Goal: Task Accomplishment & Management: Manage account settings

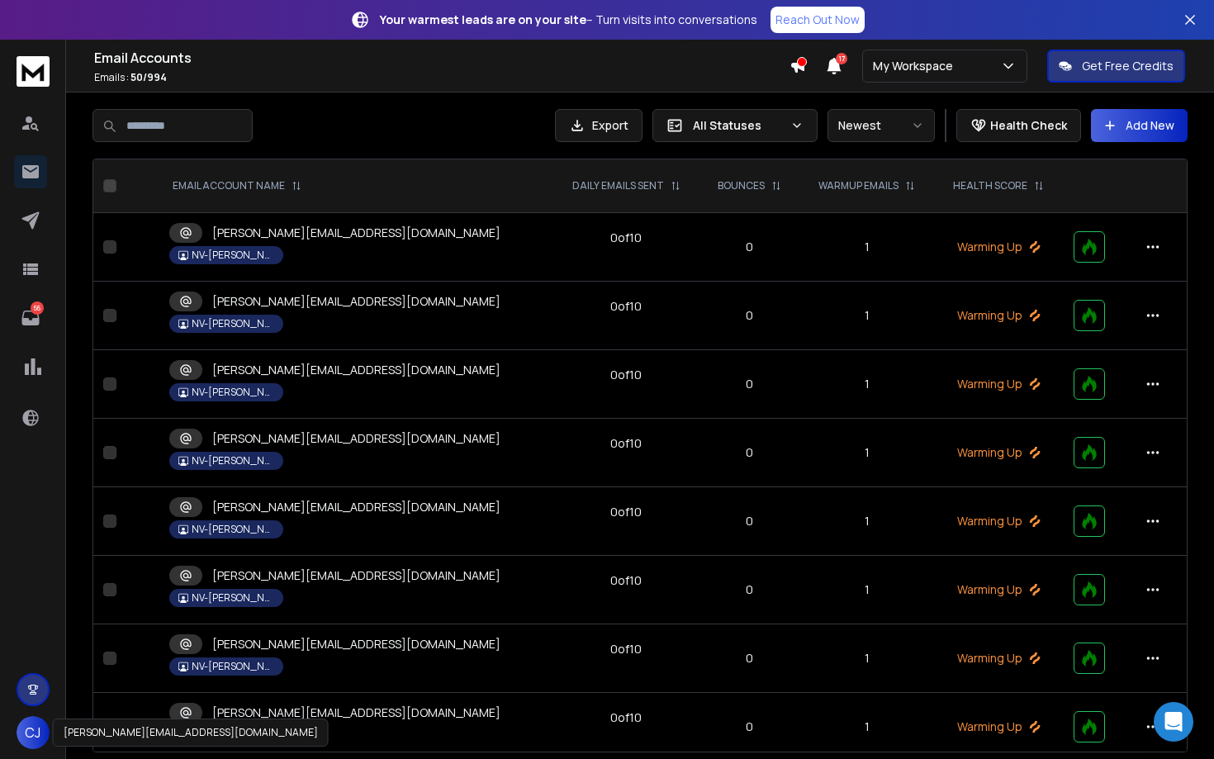
click at [34, 736] on span "CJ" at bounding box center [33, 732] width 33 height 33
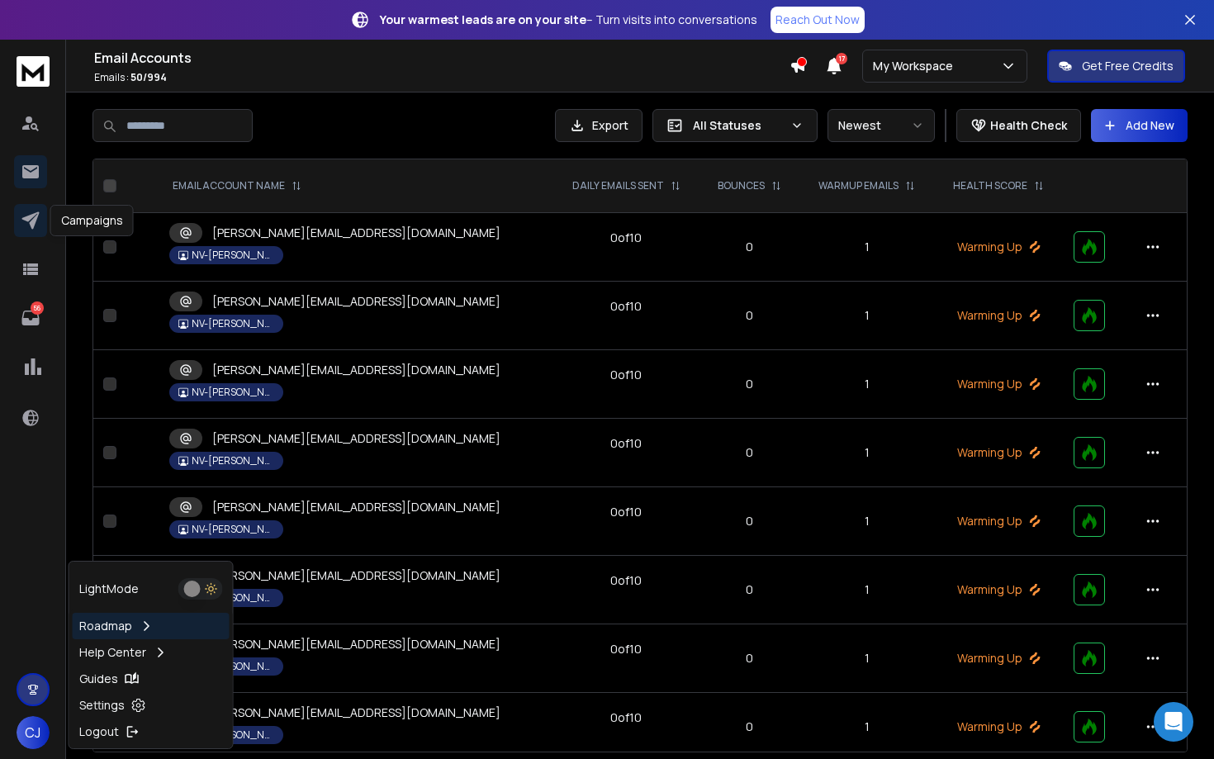
click at [30, 216] on icon at bounding box center [29, 219] width 17 height 17
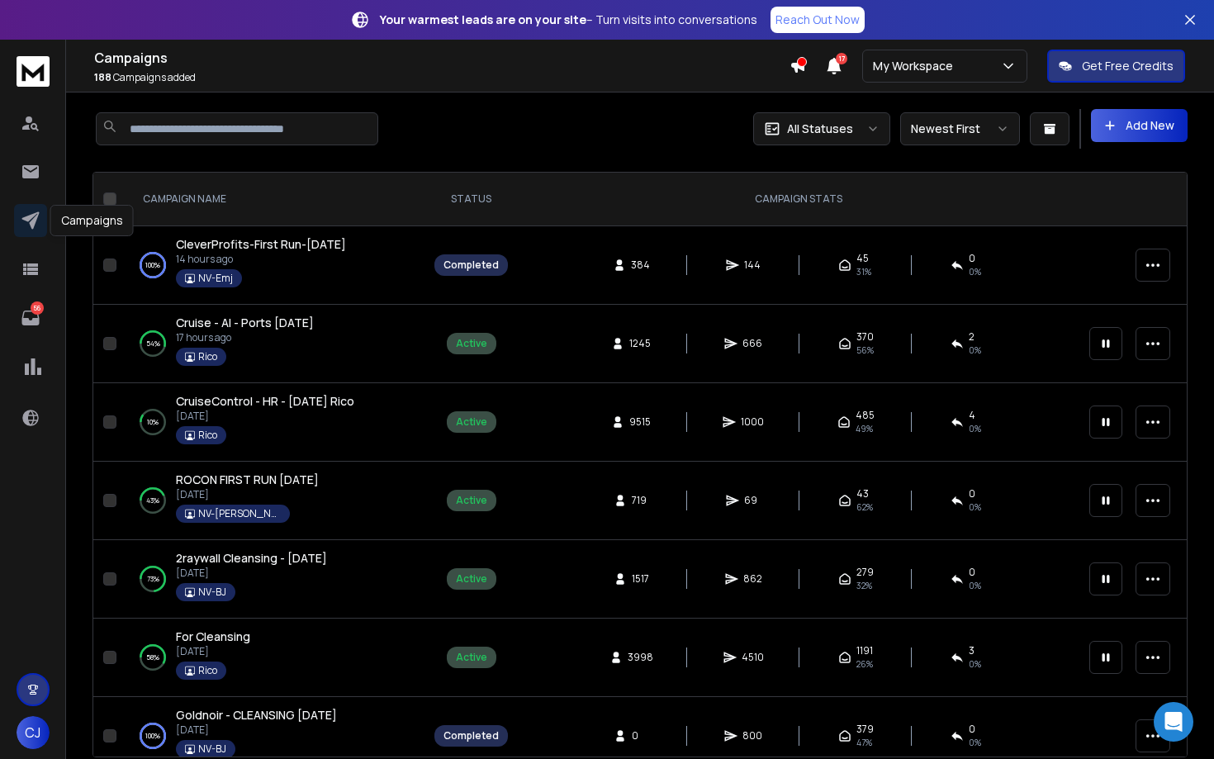
click at [274, 135] on input at bounding box center [237, 128] width 282 height 33
paste input "**********"
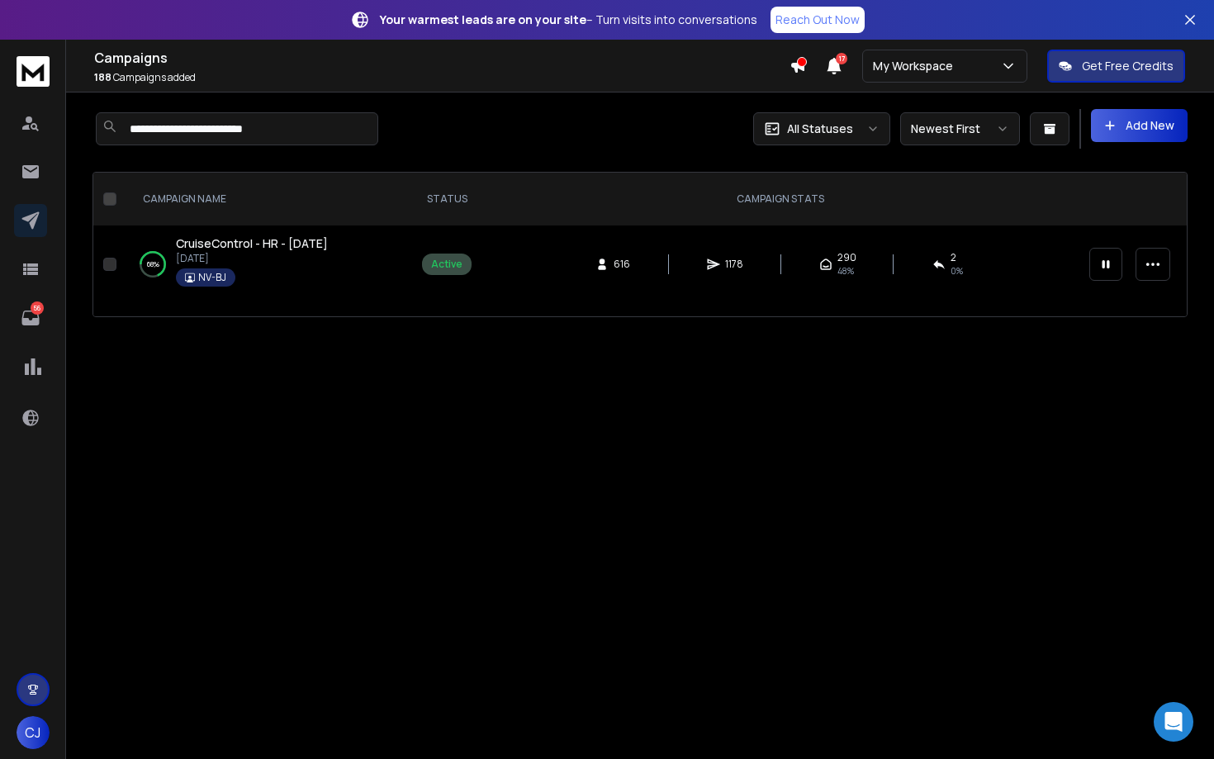
type input "**********"
click at [327, 258] on div "68 % CruiseControl - HR - Sept 4 8 days ago NV-BJ" at bounding box center [268, 264] width 256 height 58
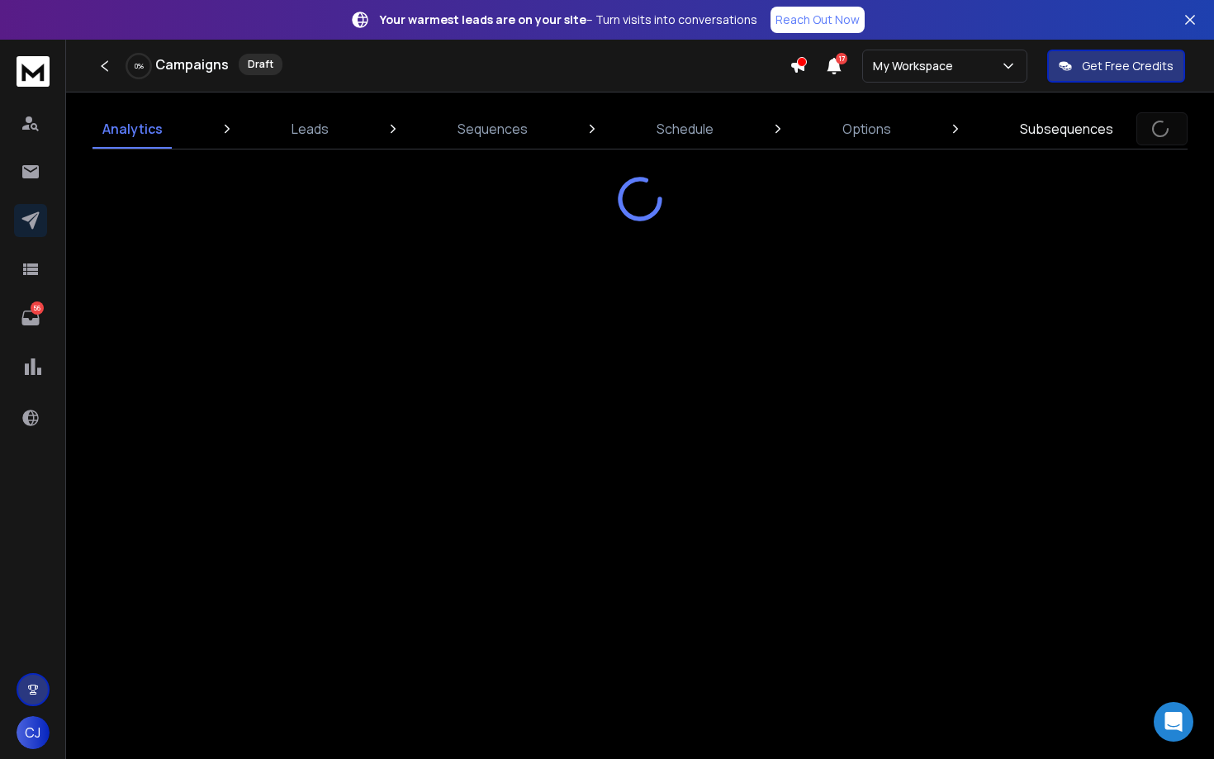
click at [1046, 148] on link "Subsequences" at bounding box center [1066, 129] width 113 height 40
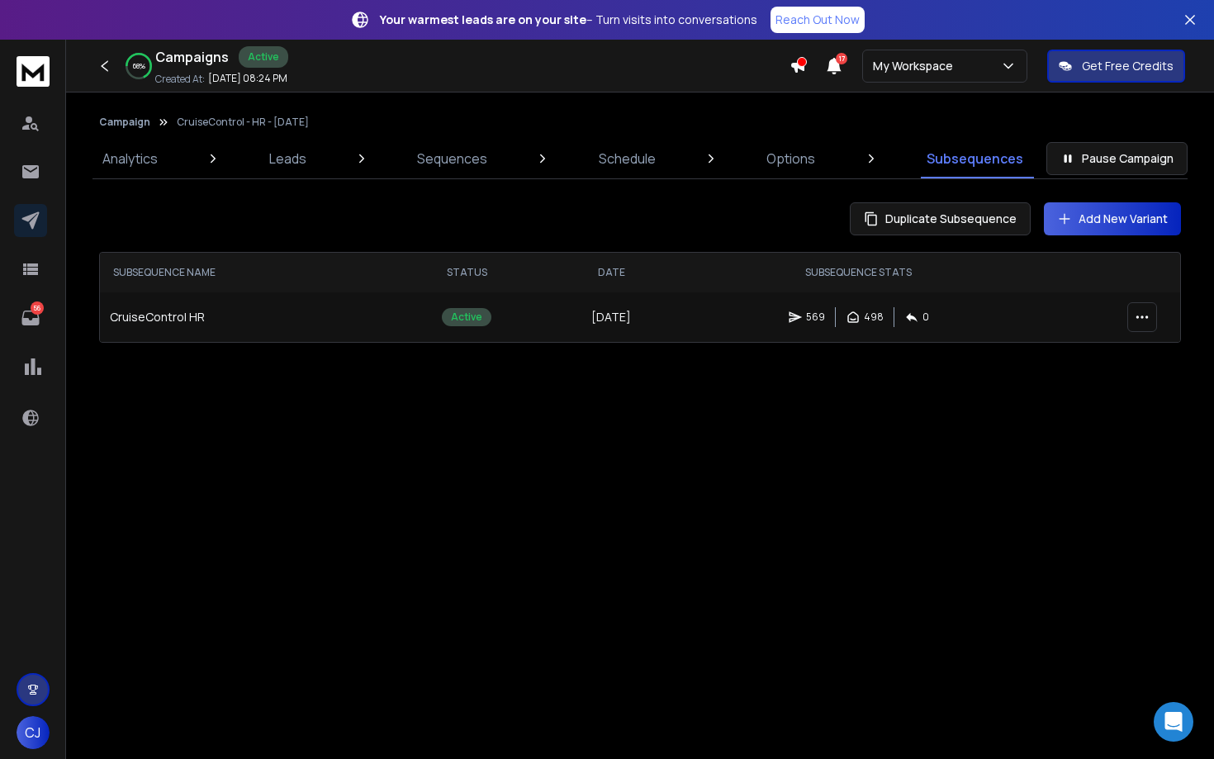
click at [389, 306] on td "Active" at bounding box center [466, 317] width 155 height 50
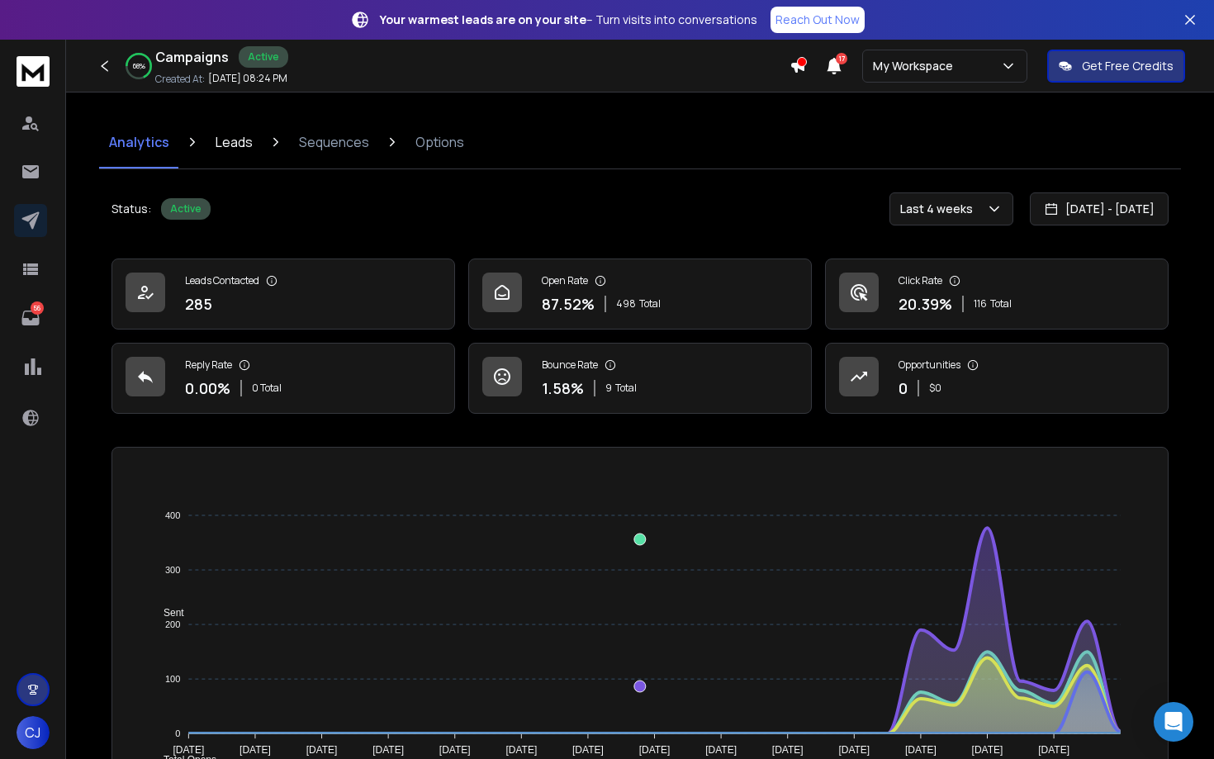
click at [215, 153] on link "Leads" at bounding box center [234, 142] width 57 height 53
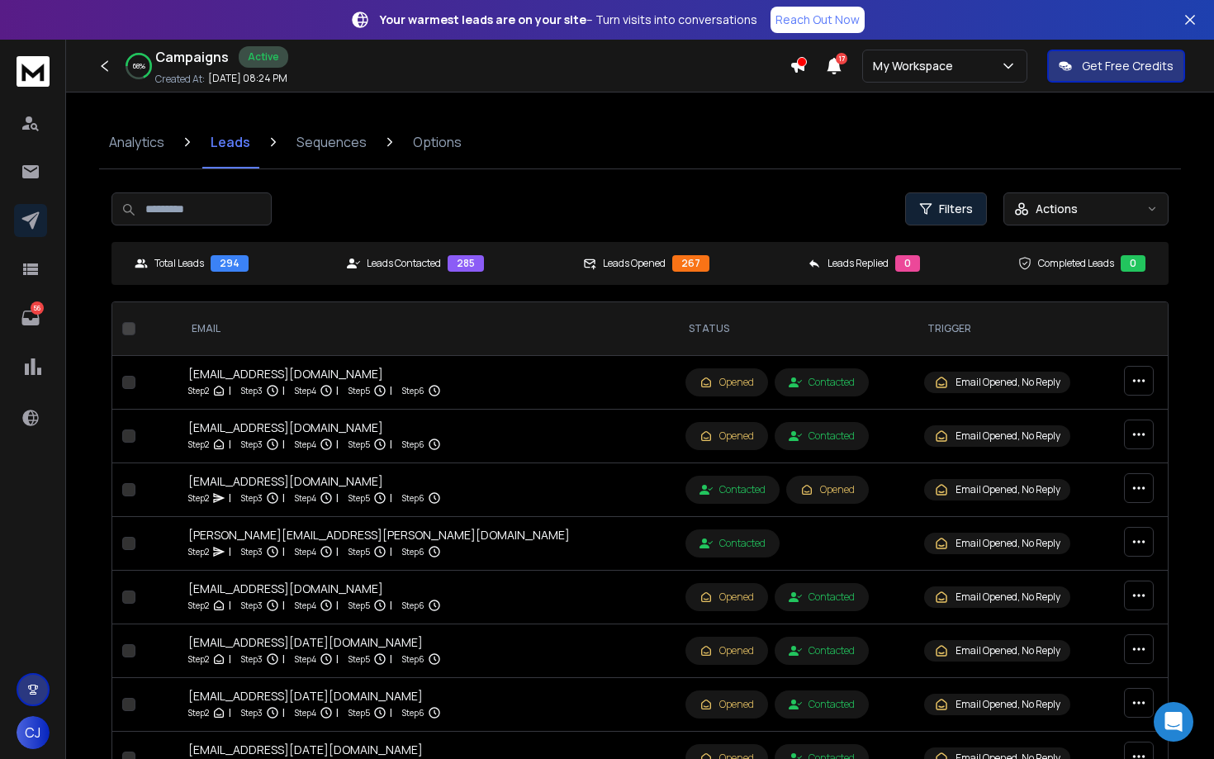
click at [962, 211] on span "Filters" at bounding box center [956, 209] width 34 height 17
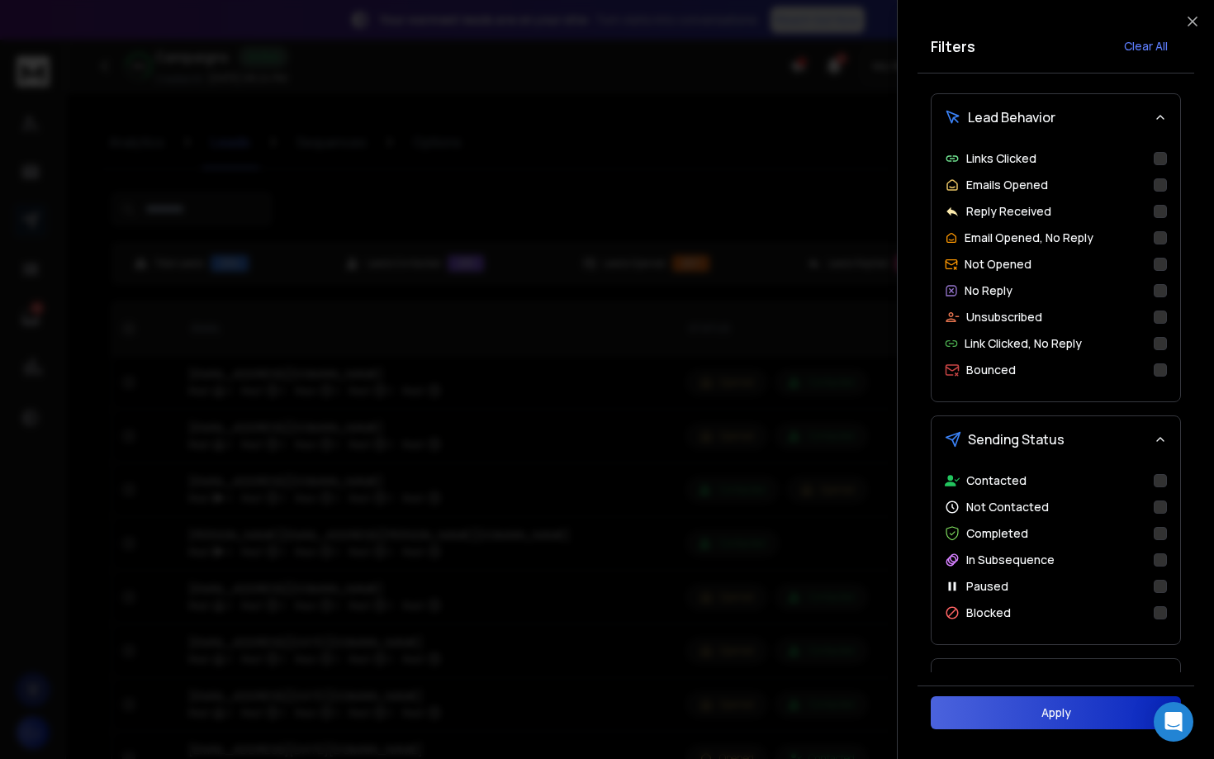
click at [1011, 156] on p "Links Clicked" at bounding box center [1001, 158] width 70 height 17
click at [1153, 156] on button "Links Clicked" at bounding box center [1159, 158] width 13 height 13
click at [987, 713] on button "Apply" at bounding box center [1055, 712] width 250 height 33
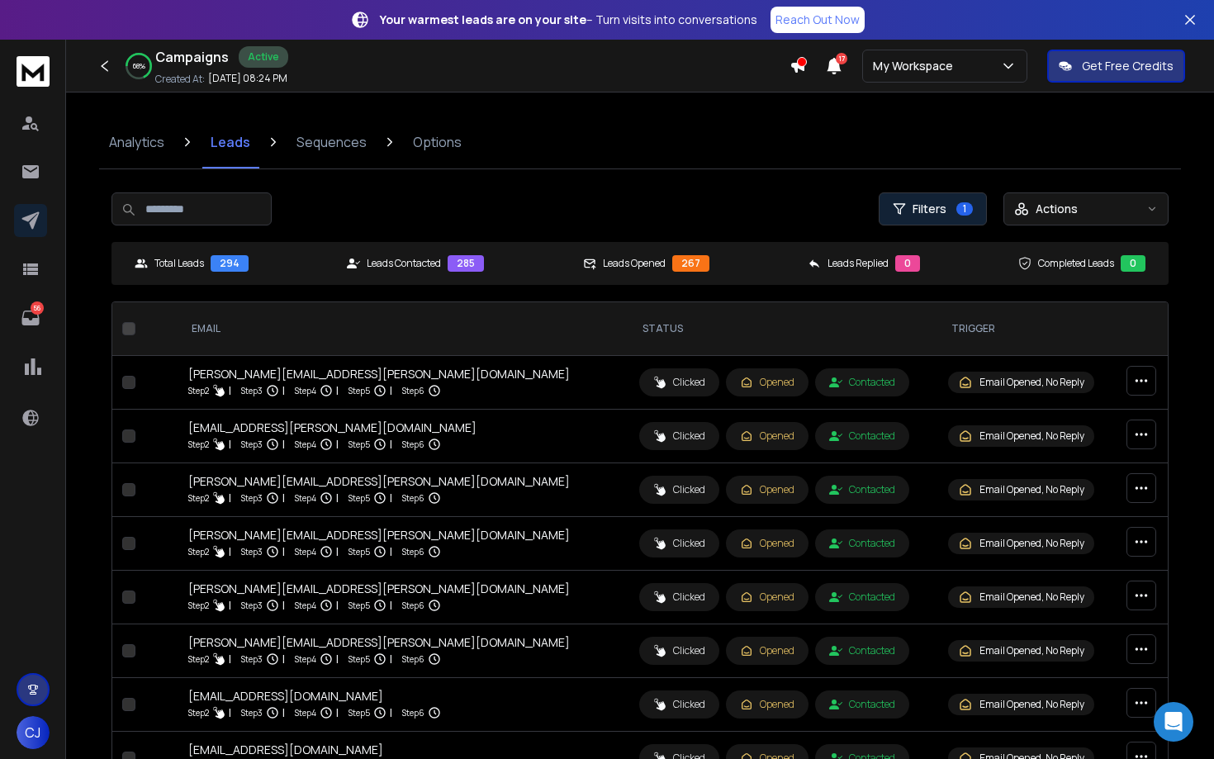
click at [933, 197] on button "Filters 1" at bounding box center [932, 208] width 108 height 33
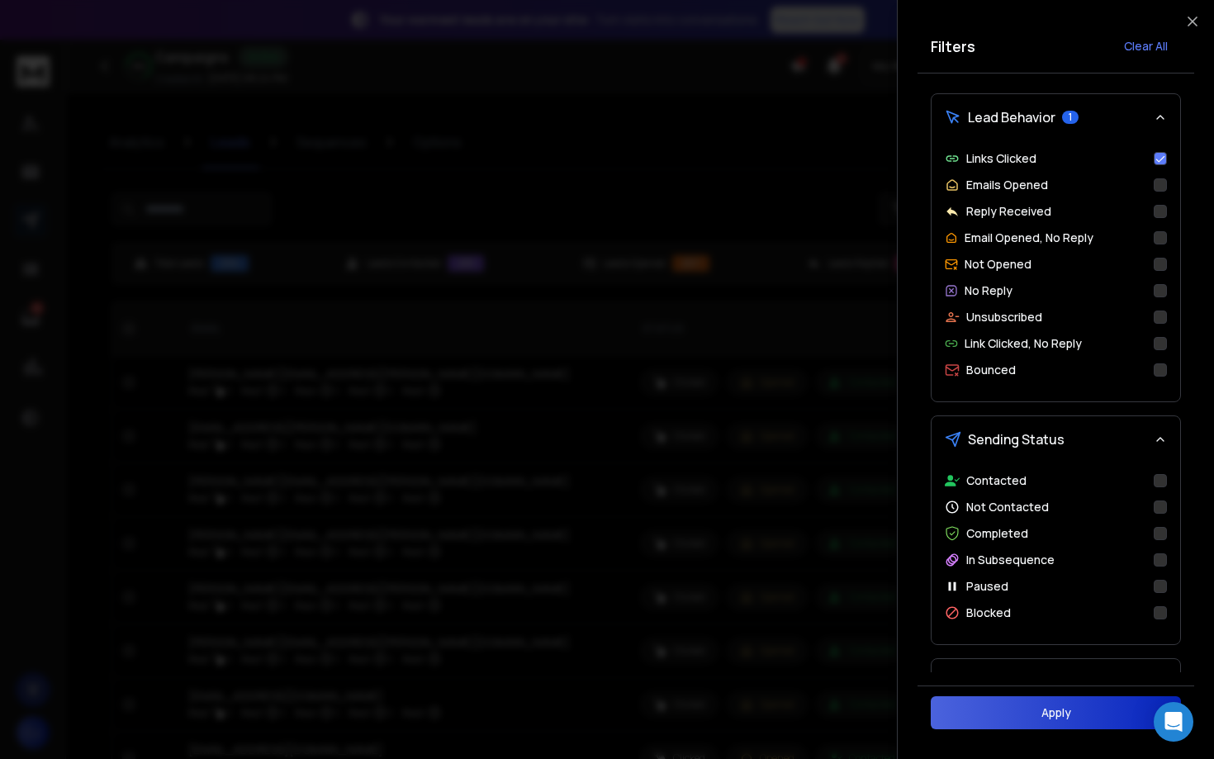
click at [640, 576] on div at bounding box center [607, 379] width 1214 height 759
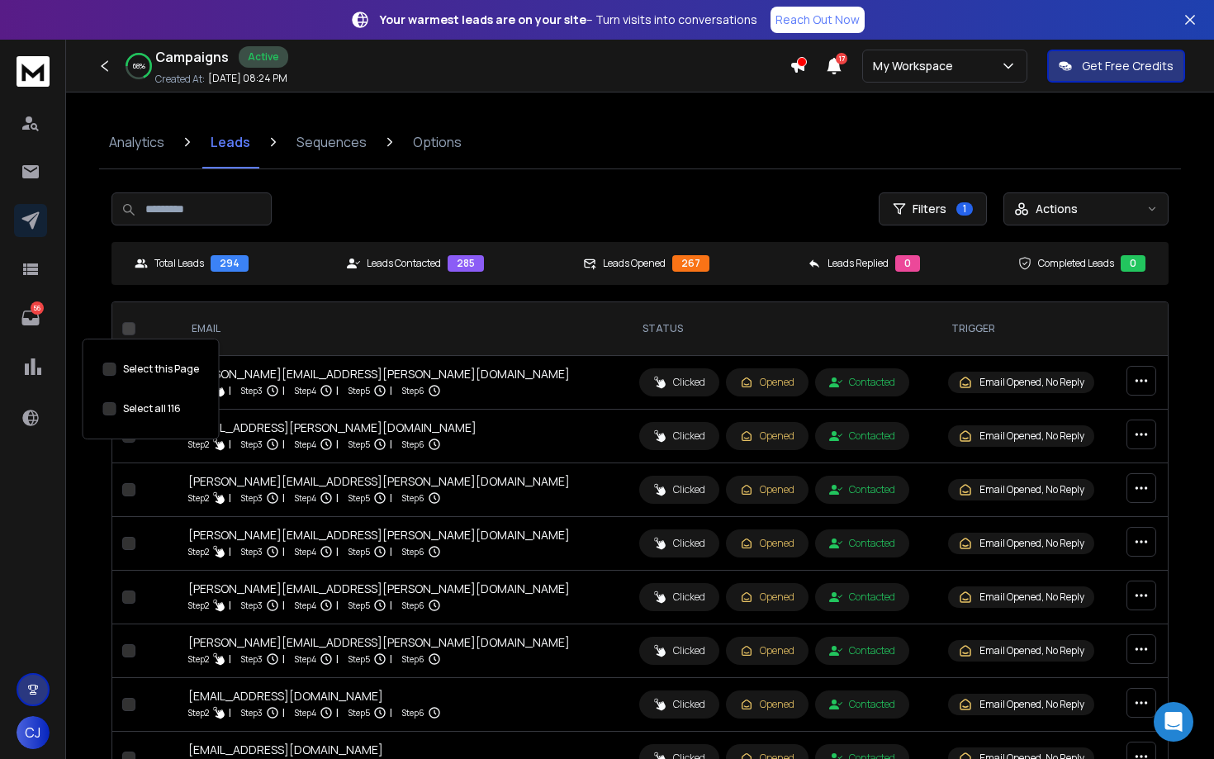
click at [106, 412] on button "Select this Page" at bounding box center [109, 408] width 13 height 13
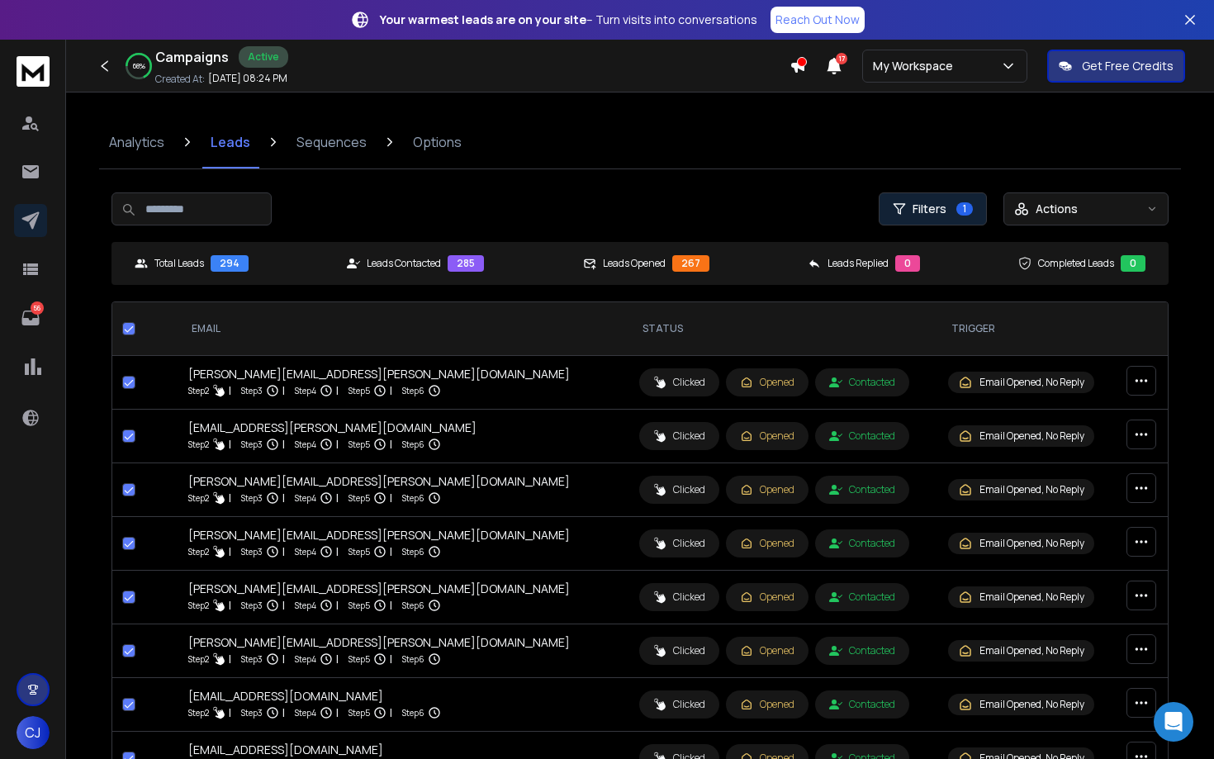
click at [949, 206] on button "Filters 1" at bounding box center [932, 208] width 108 height 33
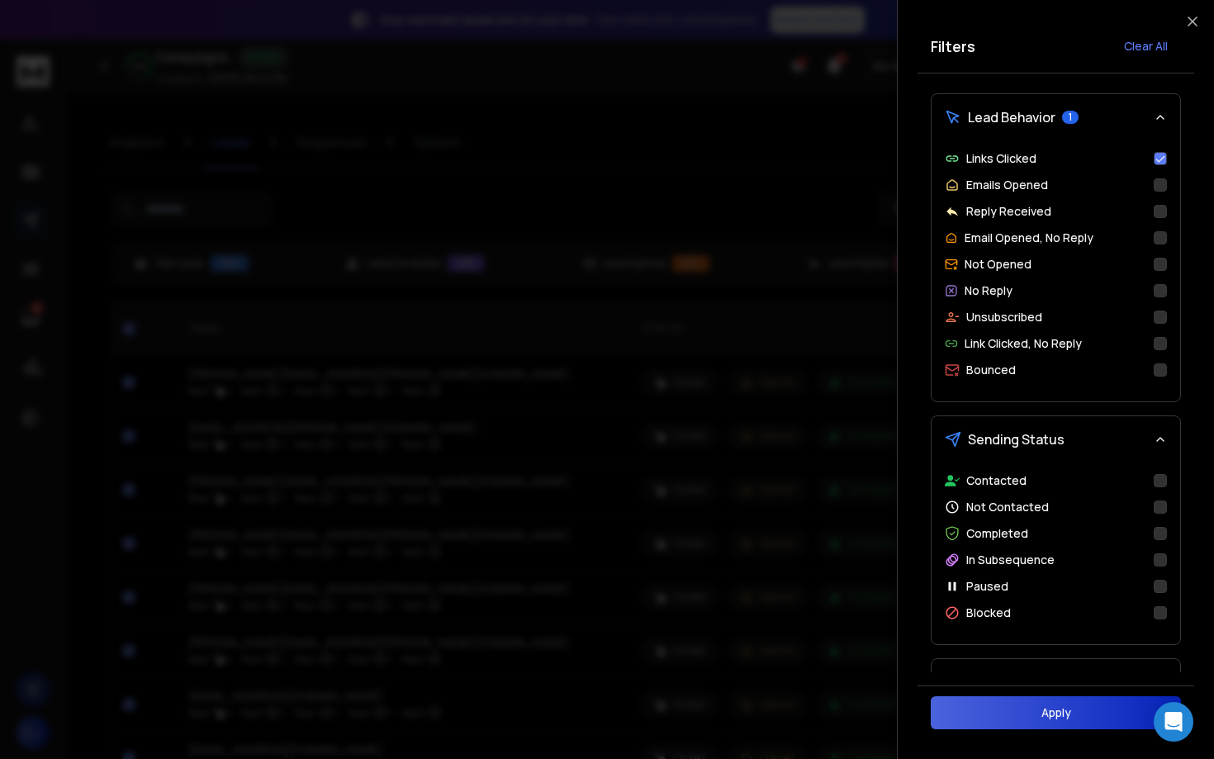
click at [782, 248] on div at bounding box center [607, 379] width 1214 height 759
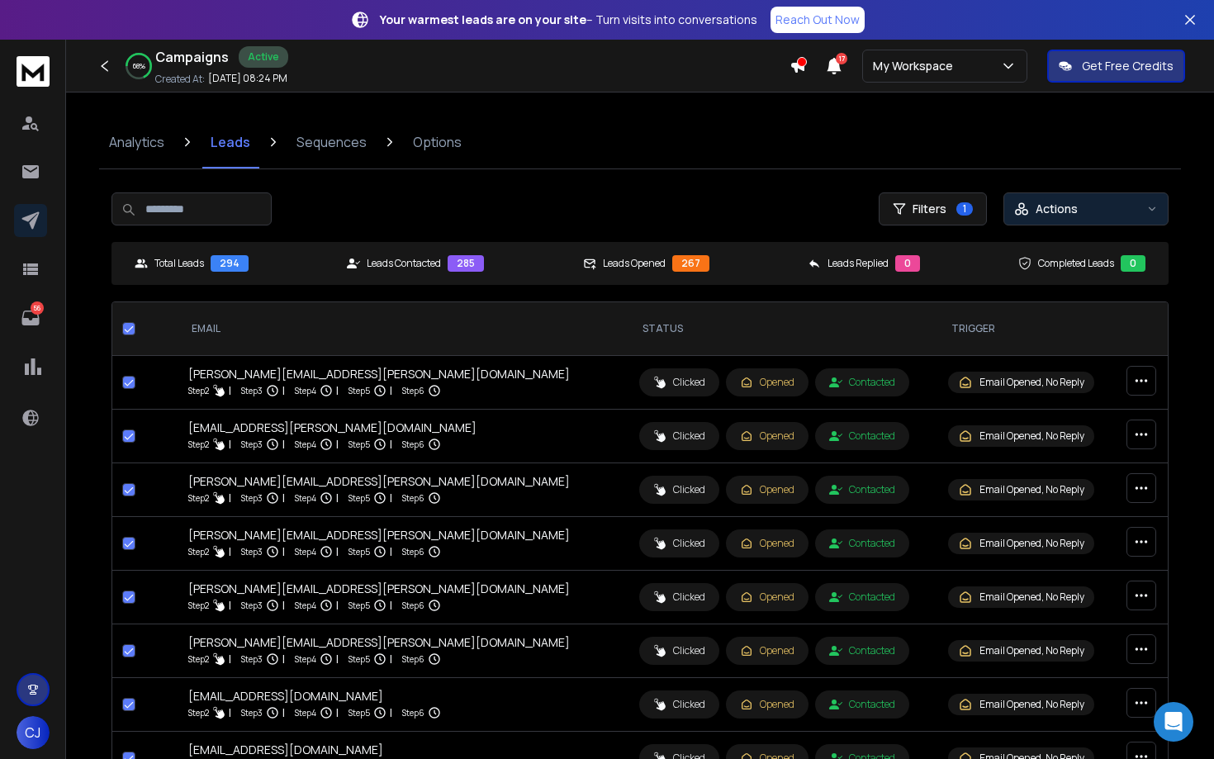
click at [1072, 204] on p "Actions" at bounding box center [1056, 209] width 42 height 17
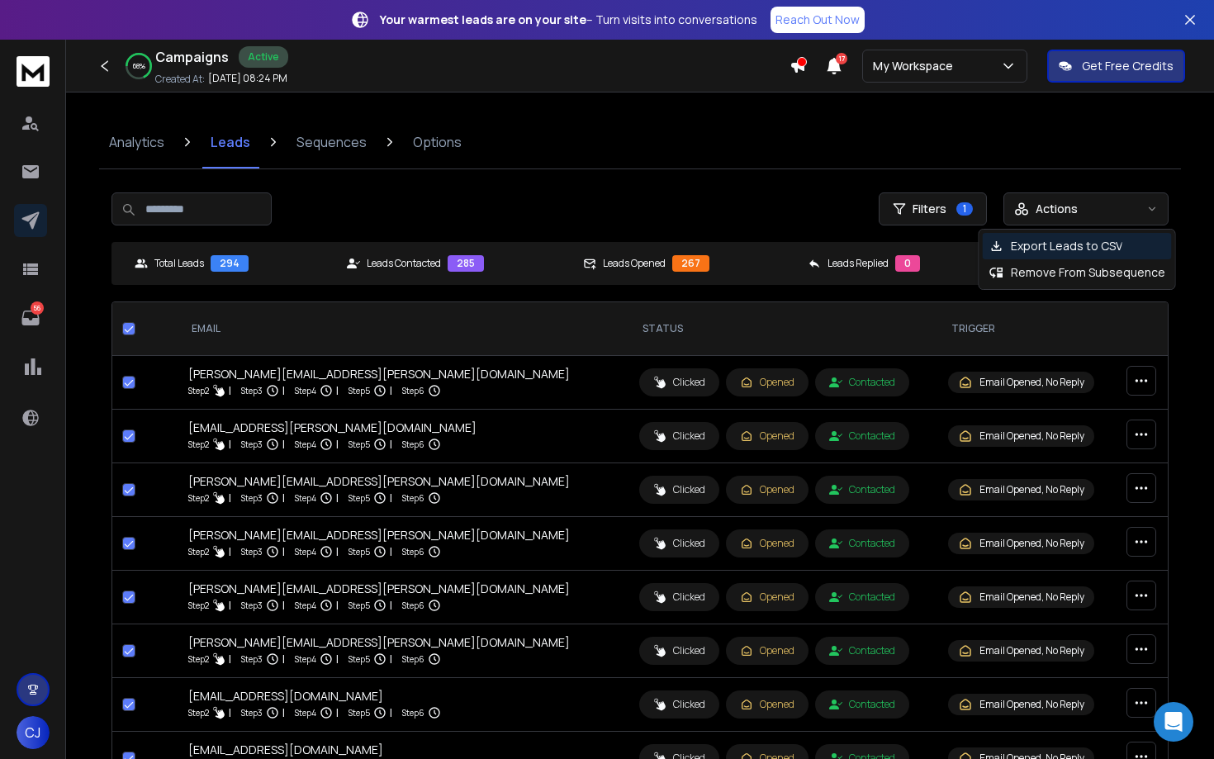
click at [1054, 240] on p "Export Leads to CSV" at bounding box center [1066, 246] width 111 height 17
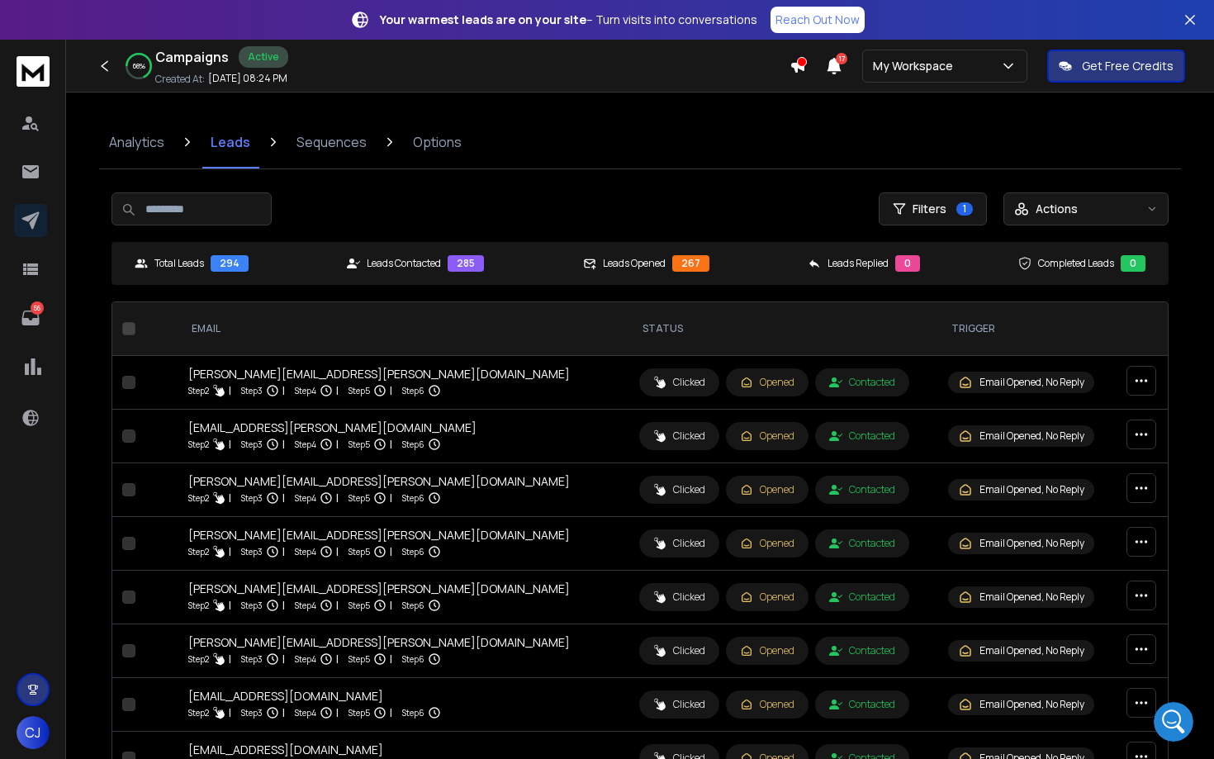
click at [732, 194] on div "Filters 1 Actions" at bounding box center [639, 208] width 1057 height 33
click at [719, 153] on div "Analytics Leads Sequences Options" at bounding box center [640, 142] width 1082 height 53
click at [903, 202] on icon "button" at bounding box center [899, 208] width 13 height 13
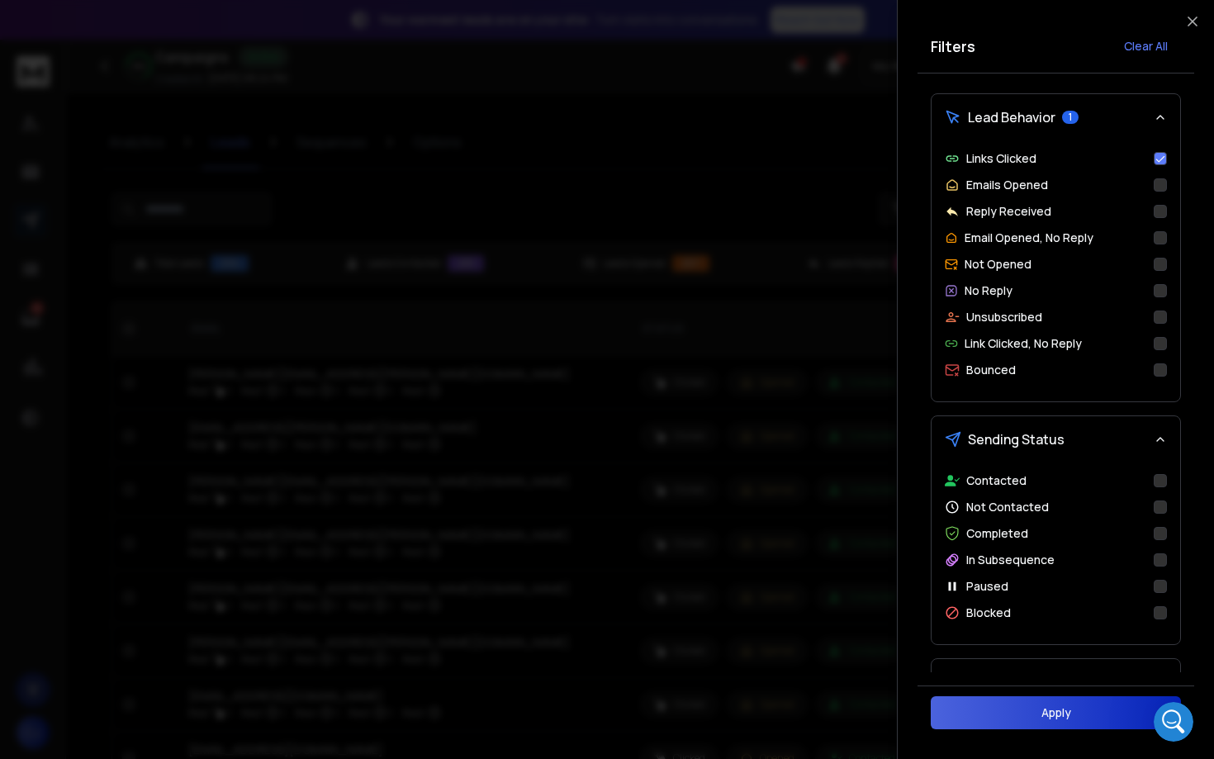
click at [594, 446] on div at bounding box center [607, 379] width 1214 height 759
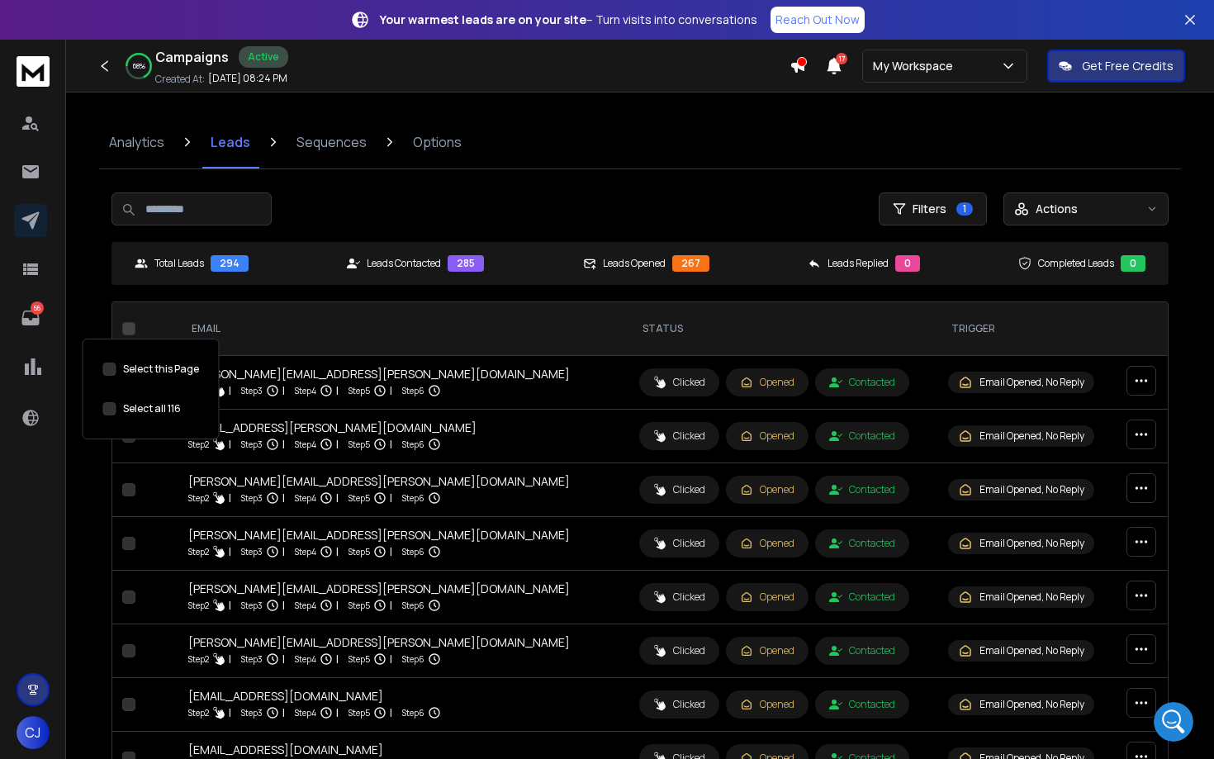
click at [108, 410] on button "Select this Page" at bounding box center [109, 408] width 13 height 13
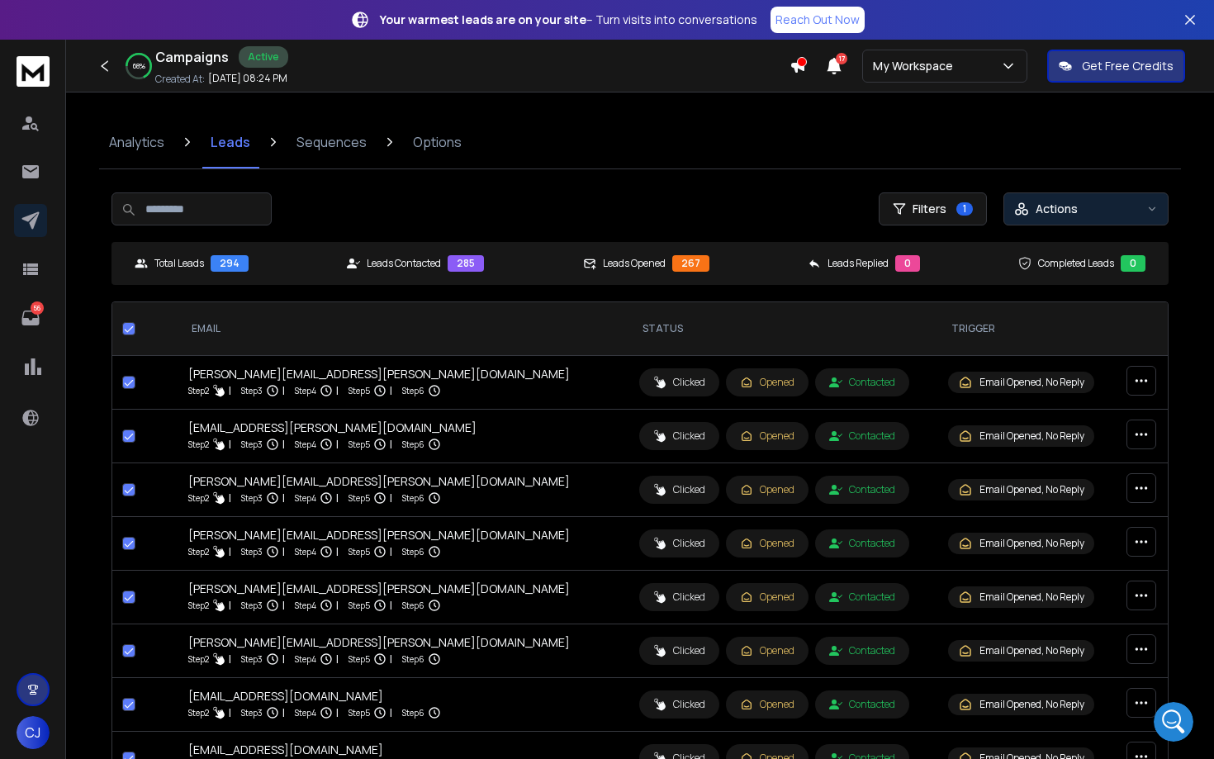
click at [1058, 205] on p "Actions" at bounding box center [1056, 209] width 42 height 17
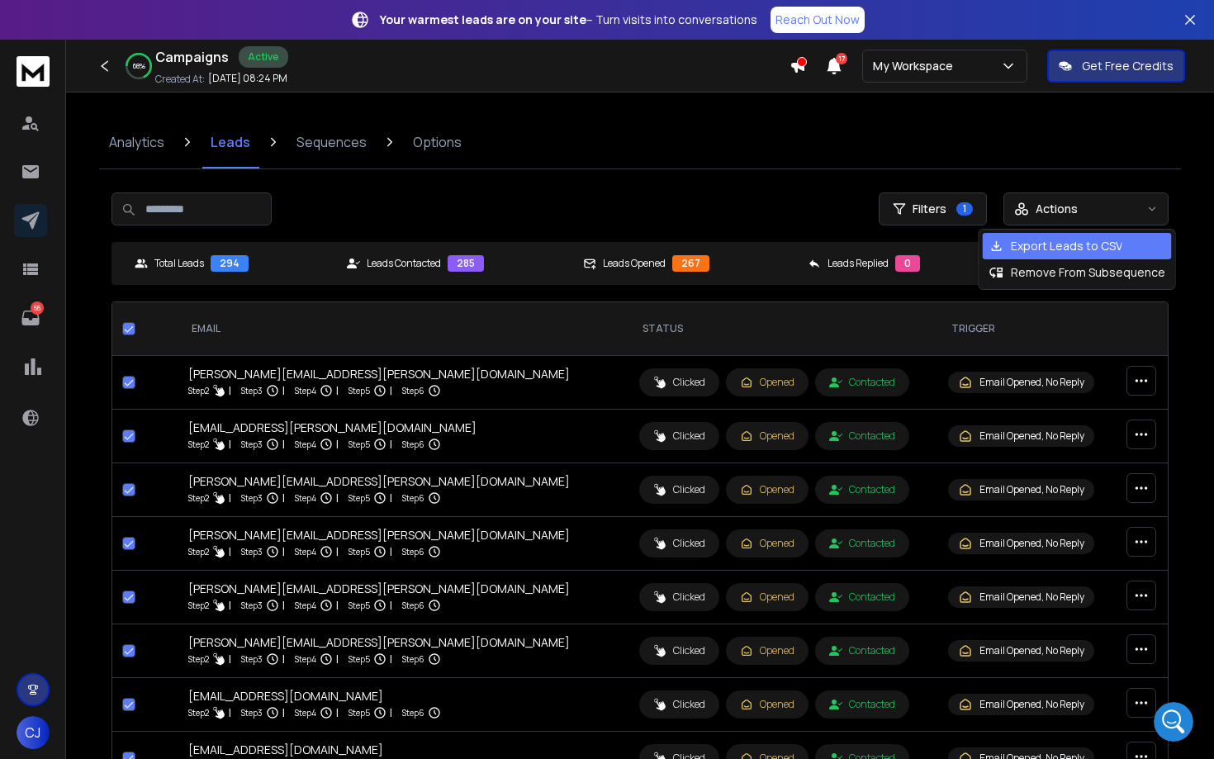
click at [1059, 241] on p "Export Leads to CSV" at bounding box center [1066, 246] width 111 height 17
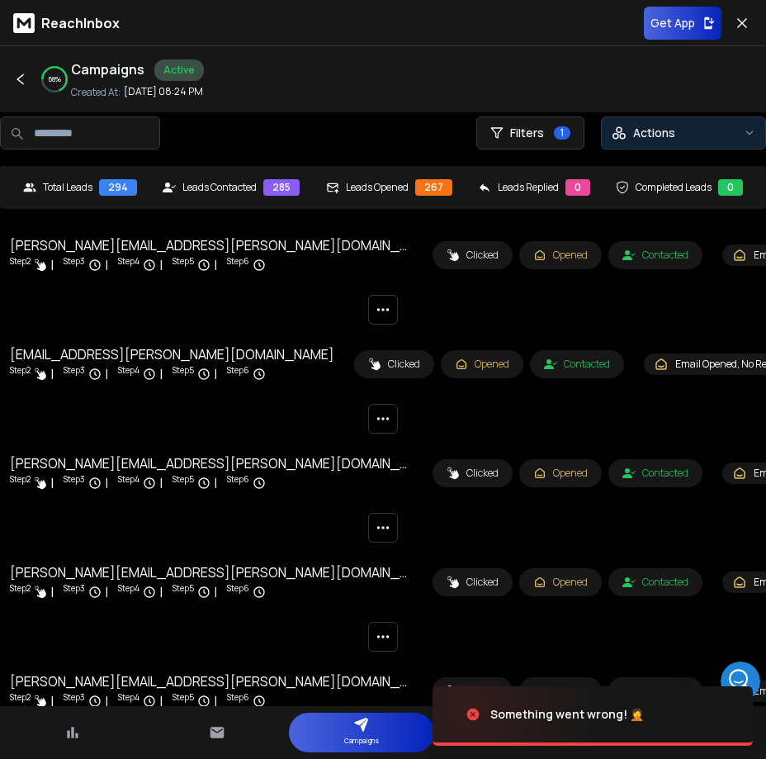
click at [661, 138] on p "Actions" at bounding box center [654, 133] width 42 height 17
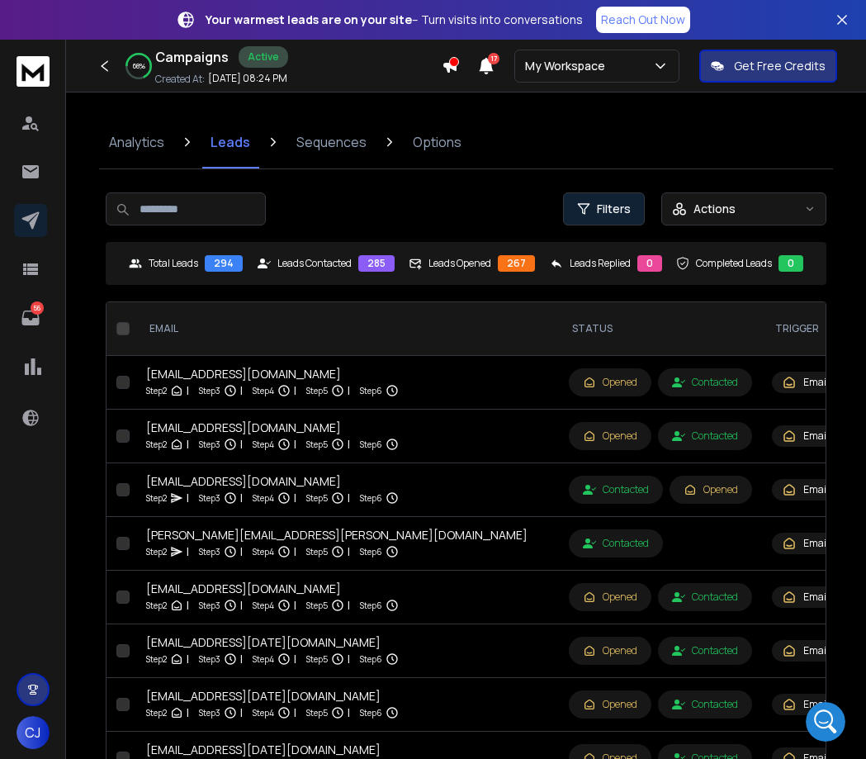
click at [637, 206] on button "Filters" at bounding box center [604, 208] width 82 height 33
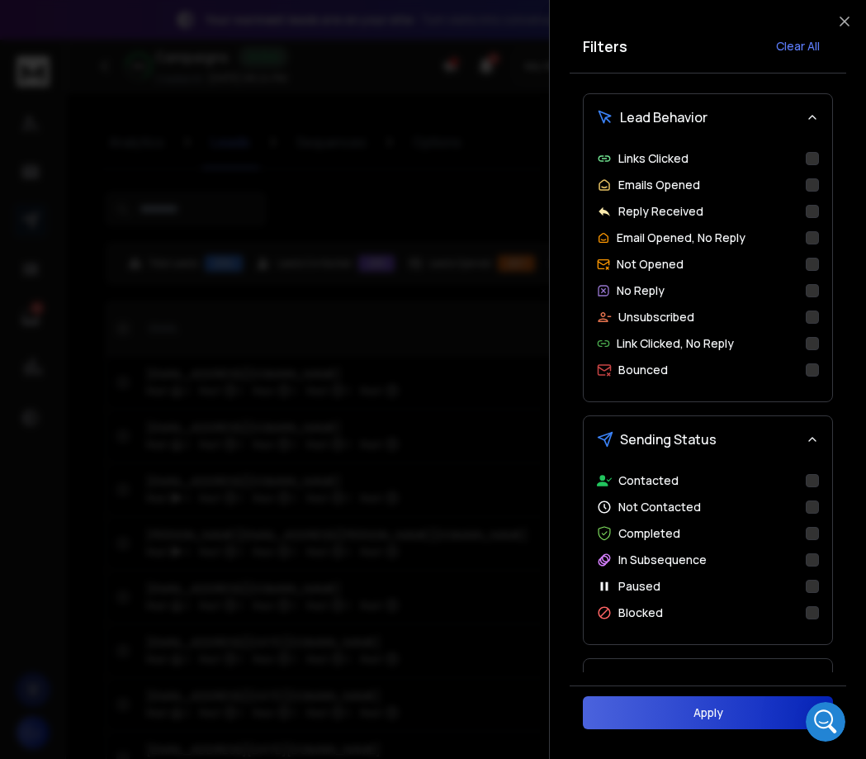
click at [663, 165] on p "Links Clicked" at bounding box center [653, 158] width 70 height 17
click at [806, 165] on button "Links Clicked" at bounding box center [812, 158] width 13 height 13
click at [653, 731] on div "Apply" at bounding box center [708, 712] width 277 height 54
click at [652, 721] on button "Apply" at bounding box center [708, 712] width 250 height 33
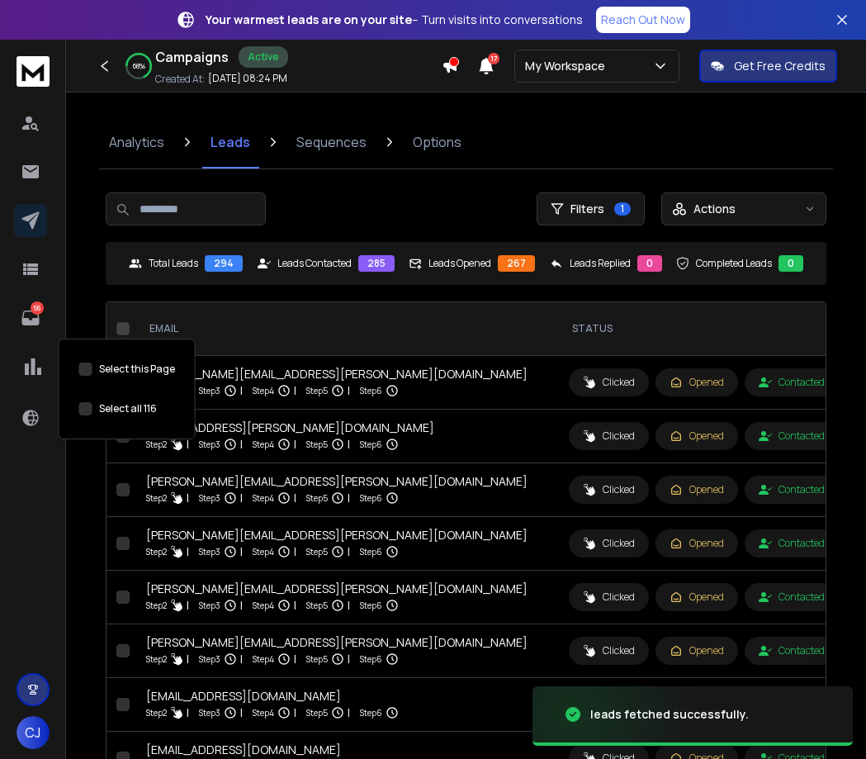
click at [86, 410] on button "Select this Page" at bounding box center [85, 408] width 13 height 13
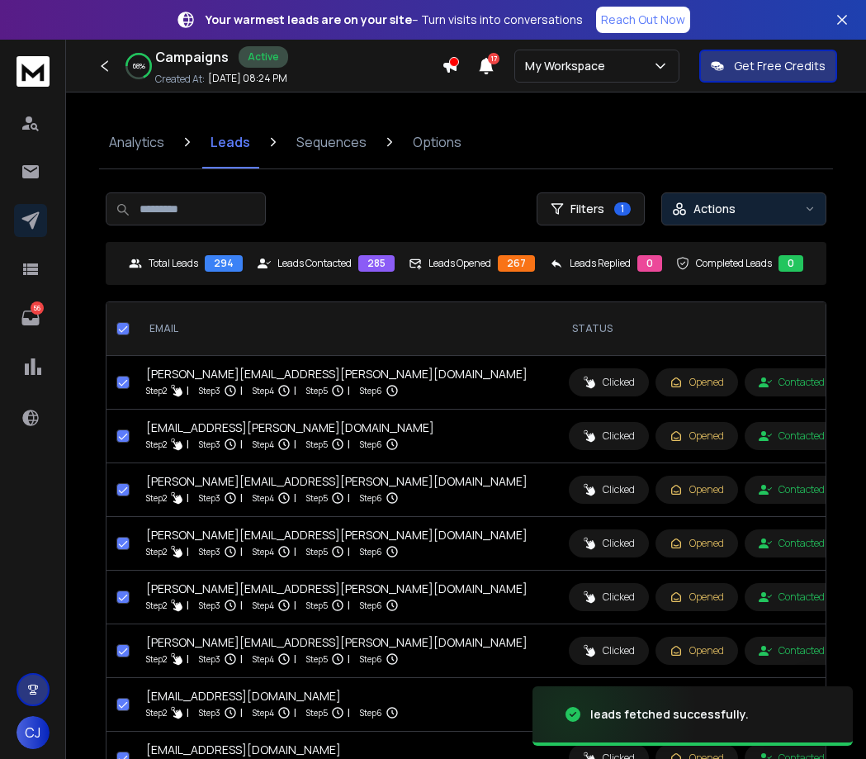
click at [755, 204] on div "Actions" at bounding box center [734, 209] width 125 height 17
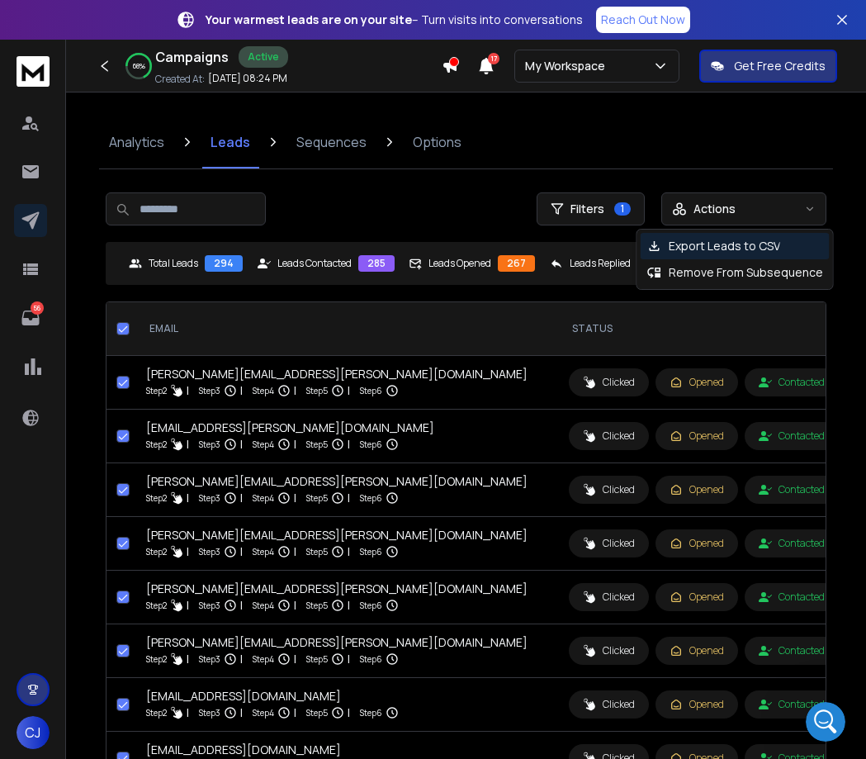
click at [722, 248] on p "Export Leads to CSV" at bounding box center [724, 246] width 111 height 17
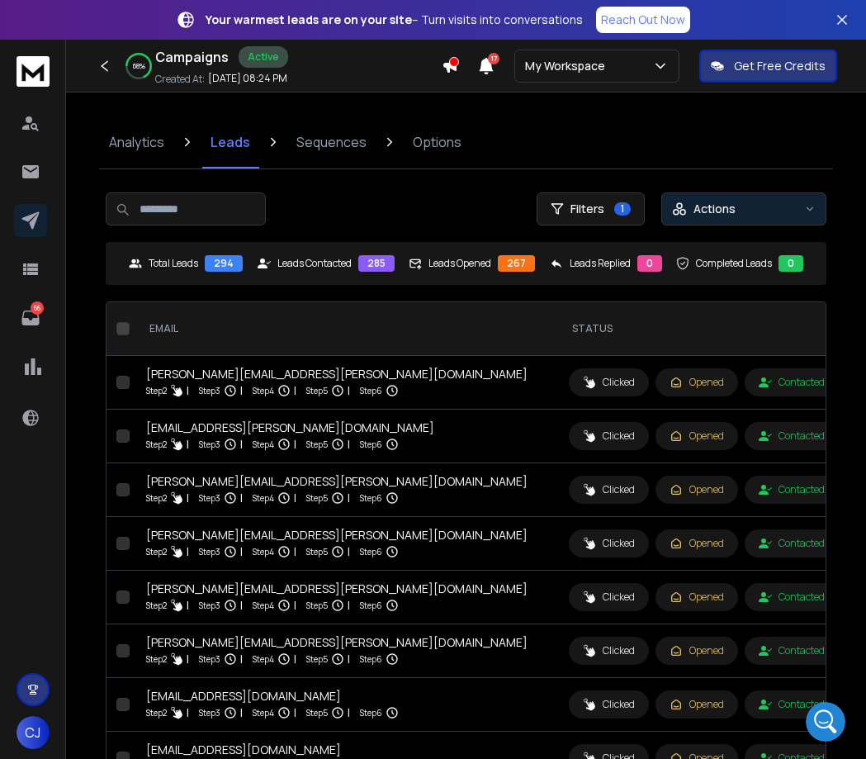
click at [755, 222] on button "Actions" at bounding box center [743, 208] width 165 height 33
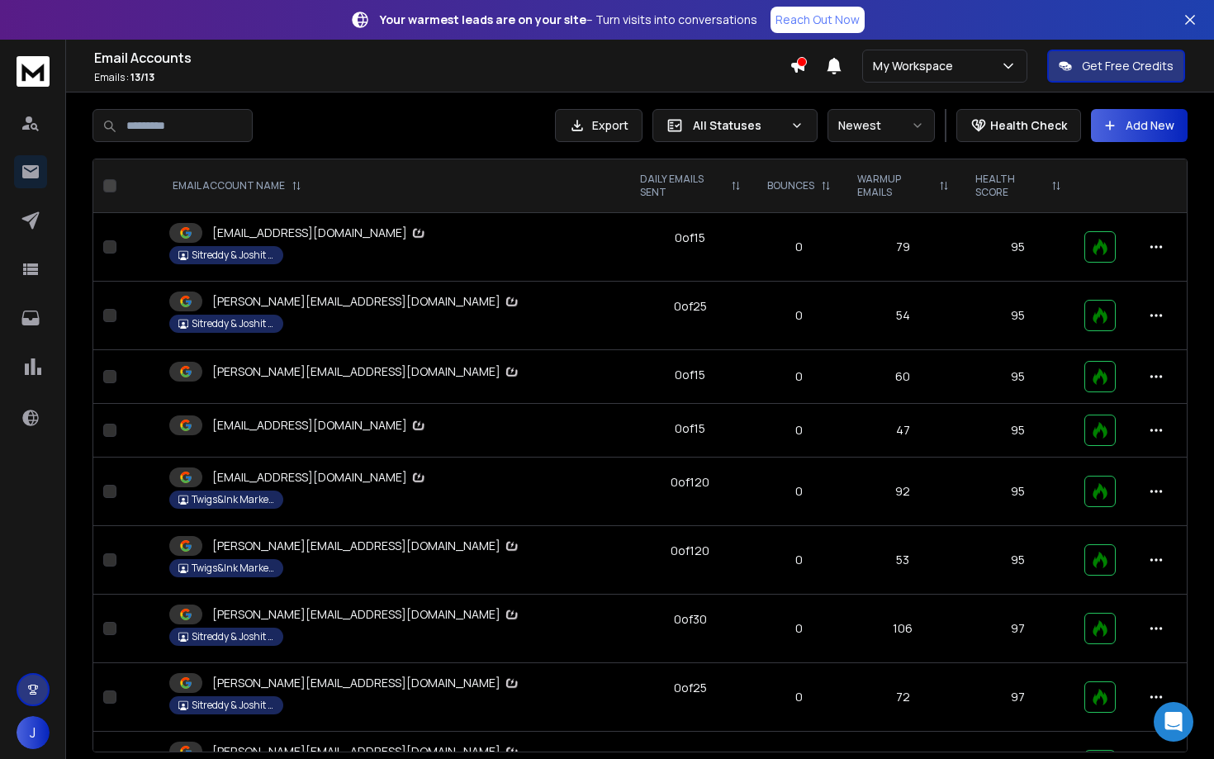
click at [180, 135] on input at bounding box center [172, 125] width 160 height 33
click at [32, 321] on icon at bounding box center [29, 317] width 17 height 15
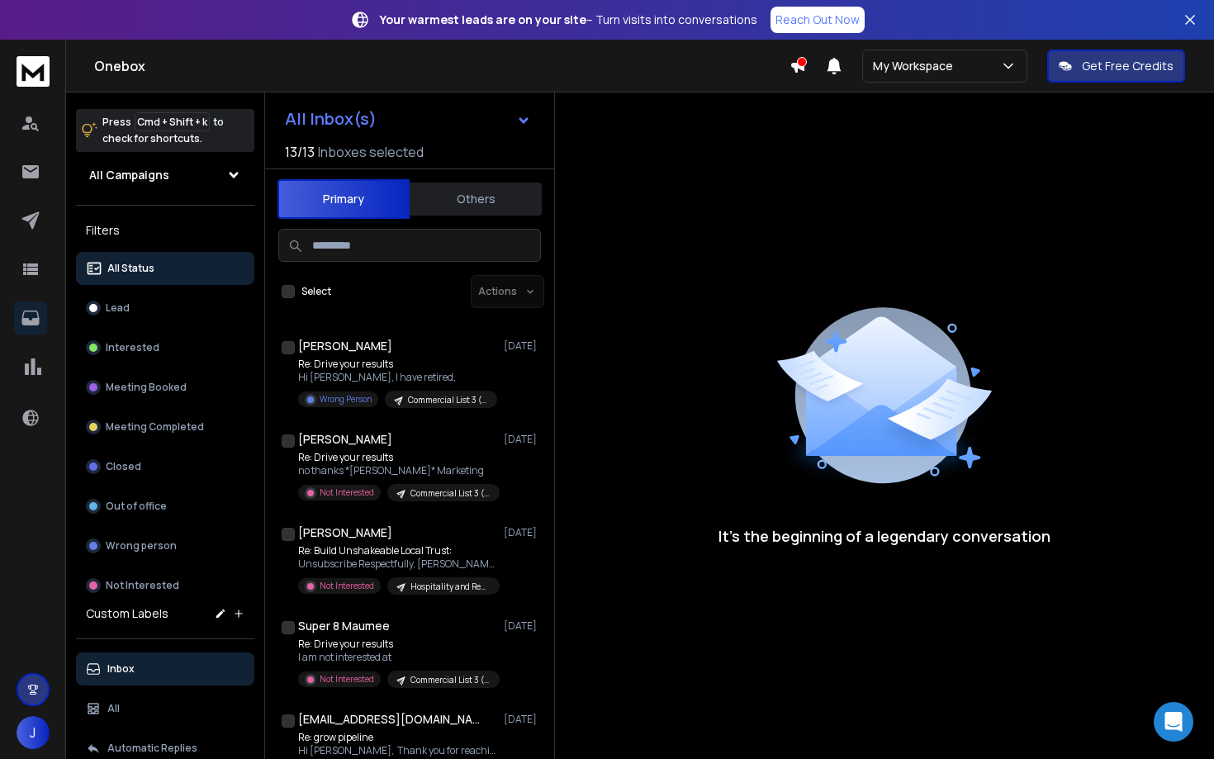
click at [381, 237] on input at bounding box center [409, 245] width 263 height 33
paste input "**********"
type input "**********"
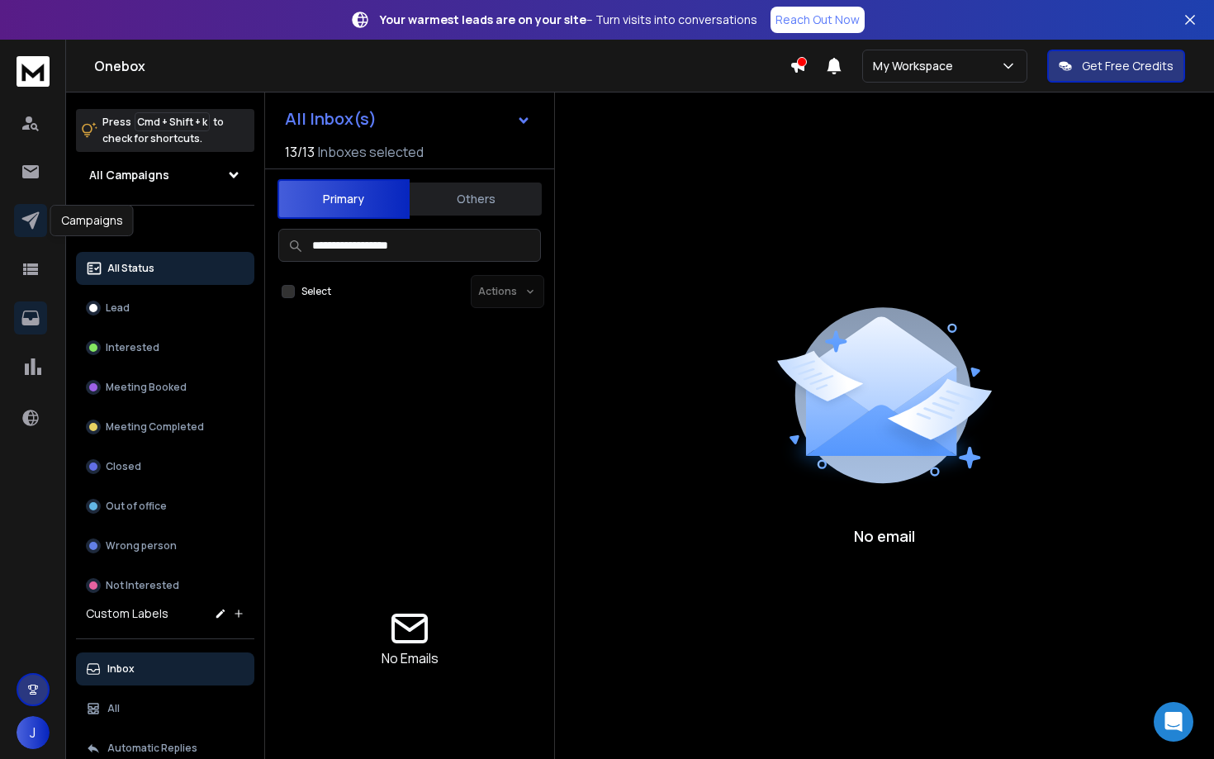
click at [30, 218] on icon at bounding box center [29, 219] width 17 height 17
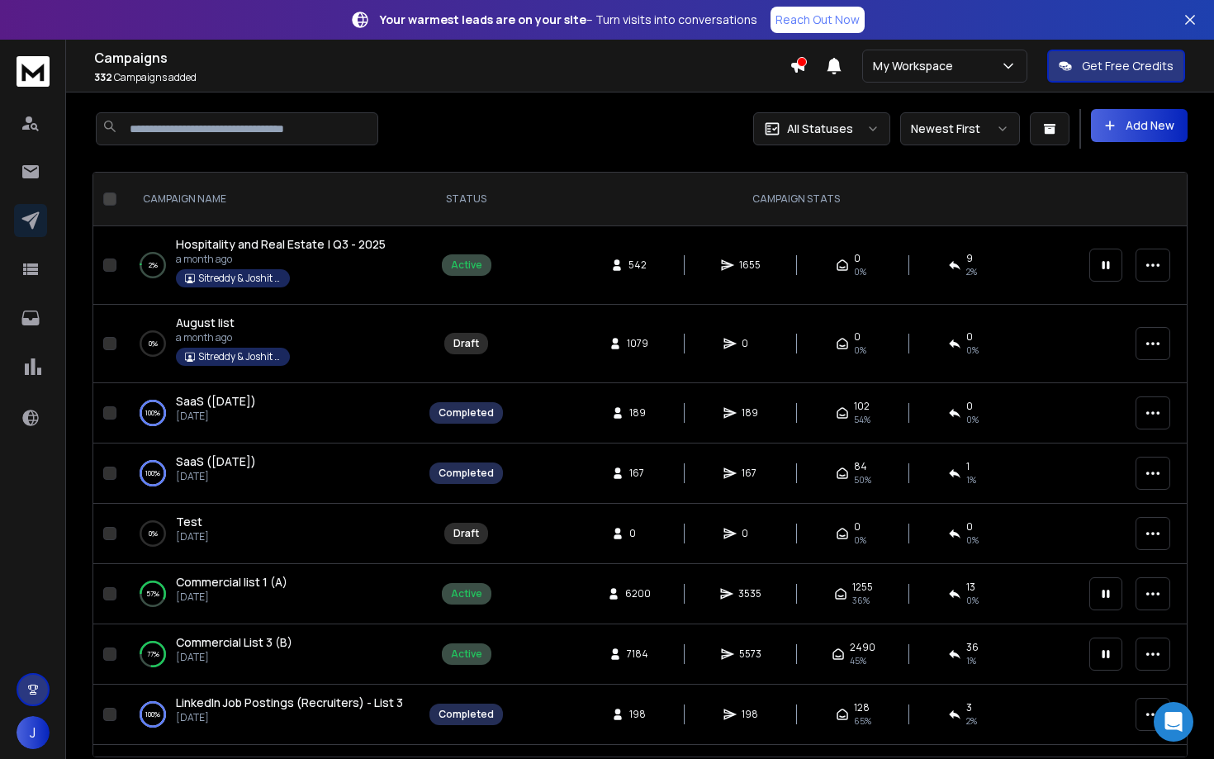
click at [201, 137] on input at bounding box center [237, 128] width 282 height 33
click at [25, 314] on icon at bounding box center [31, 318] width 20 height 20
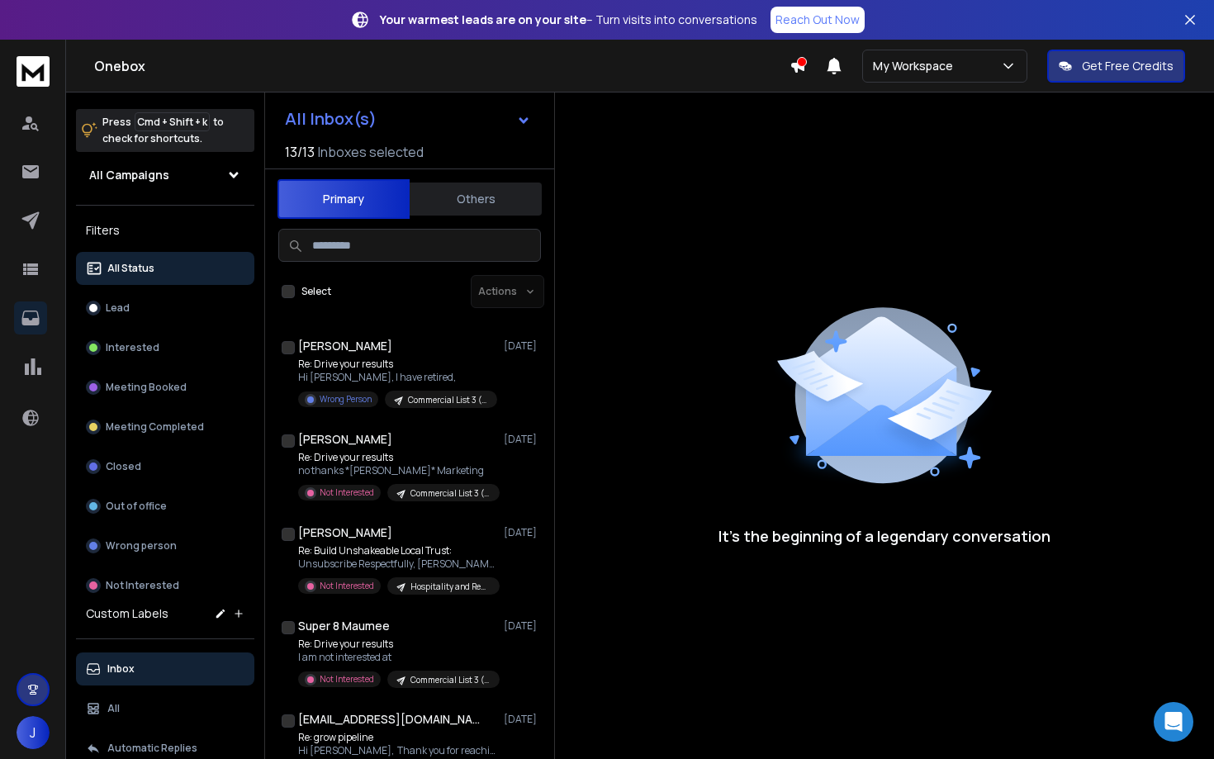
click at [391, 218] on button "Primary" at bounding box center [343, 199] width 132 height 40
click at [382, 236] on input at bounding box center [409, 245] width 263 height 33
paste input "**********"
type input "**********"
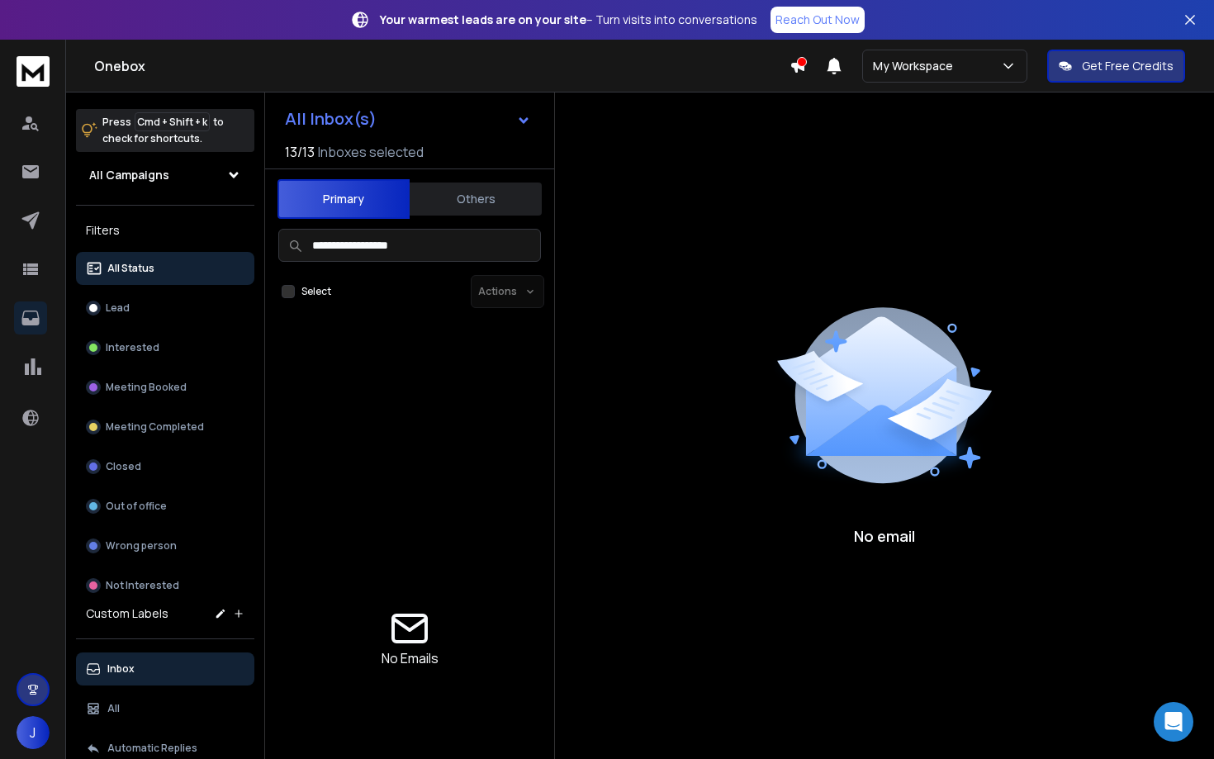
click at [475, 205] on button "Others" at bounding box center [476, 199] width 132 height 36
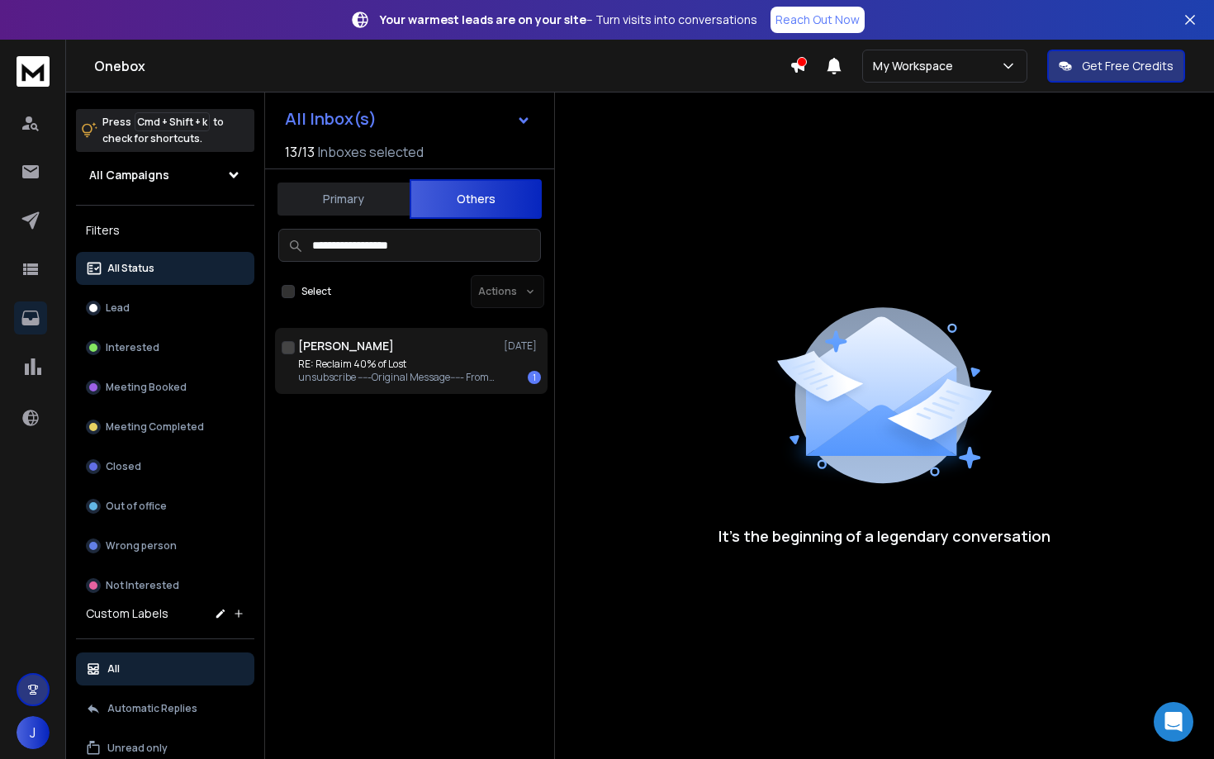
click at [448, 353] on div "MICHAEL SCHLEGEL 15 Aug" at bounding box center [419, 346] width 243 height 17
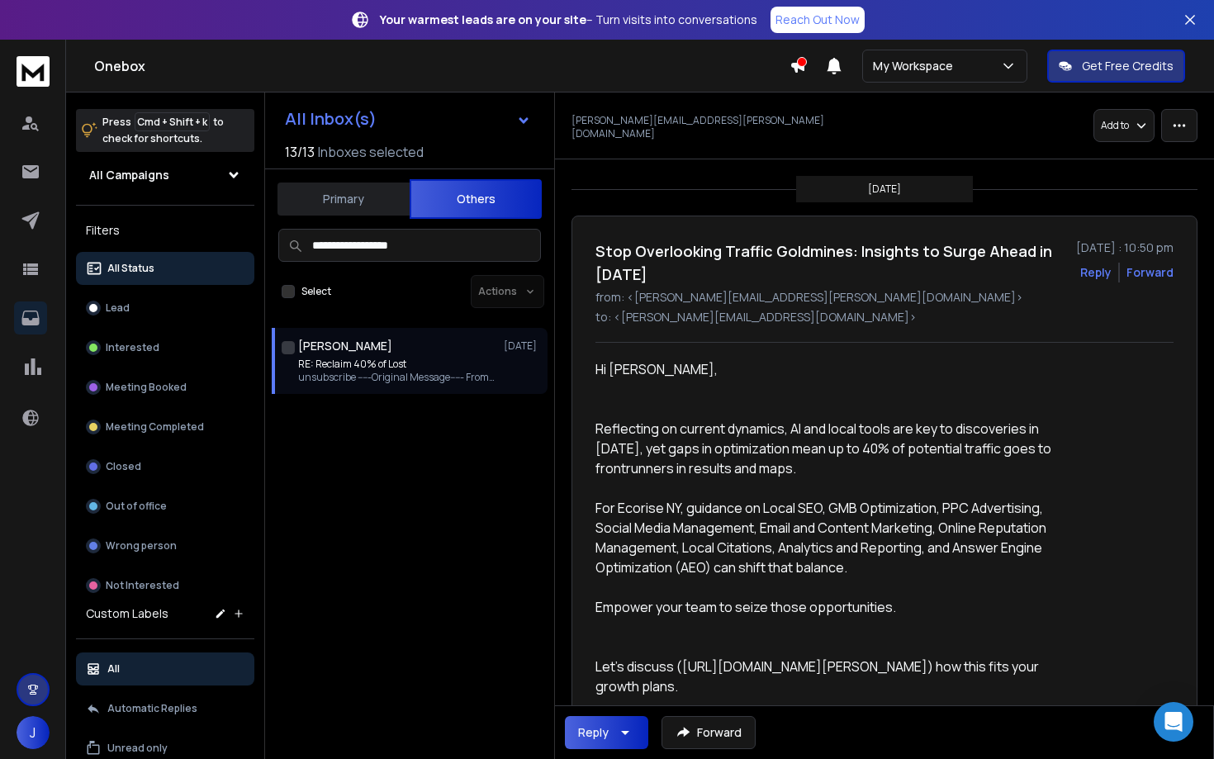
click at [1190, 120] on button "button" at bounding box center [1179, 125] width 36 height 33
click at [1145, 121] on icon at bounding box center [1141, 126] width 12 height 12
click at [1140, 125] on icon at bounding box center [1141, 126] width 12 height 12
click at [1179, 123] on icon "button" at bounding box center [1179, 125] width 15 height 15
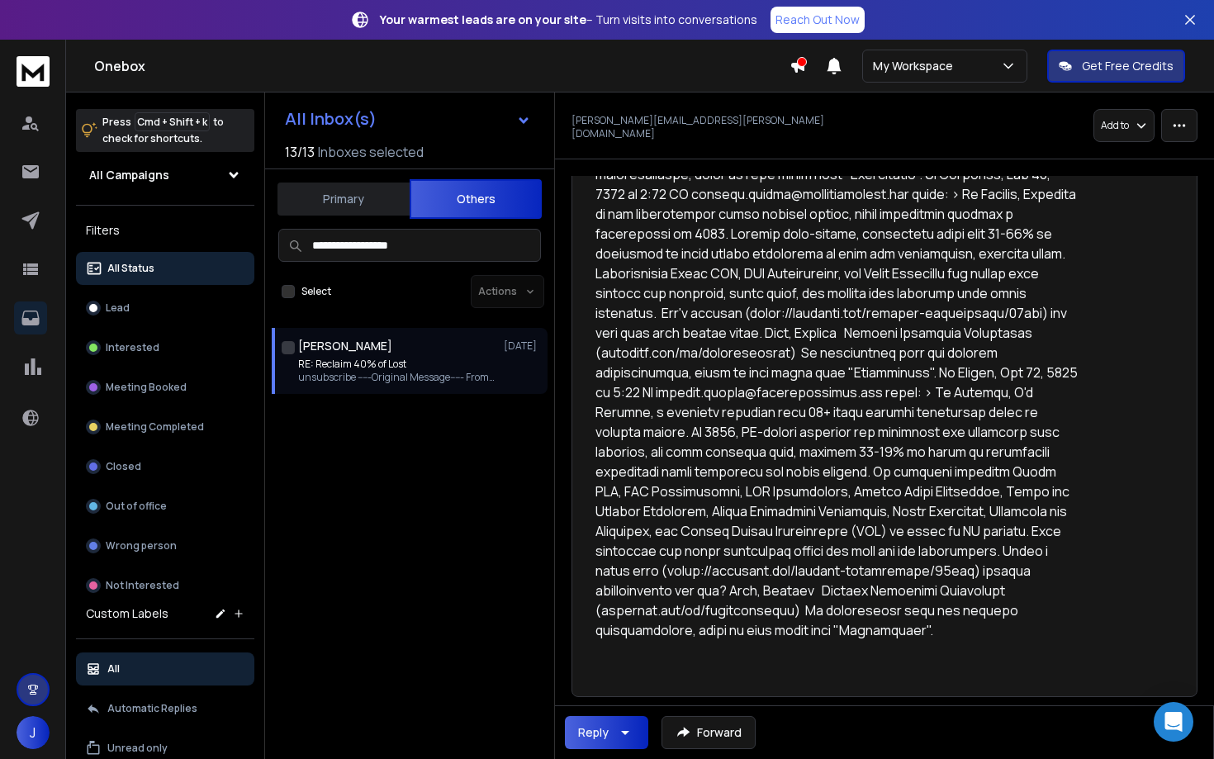
scroll to position [1137, 0]
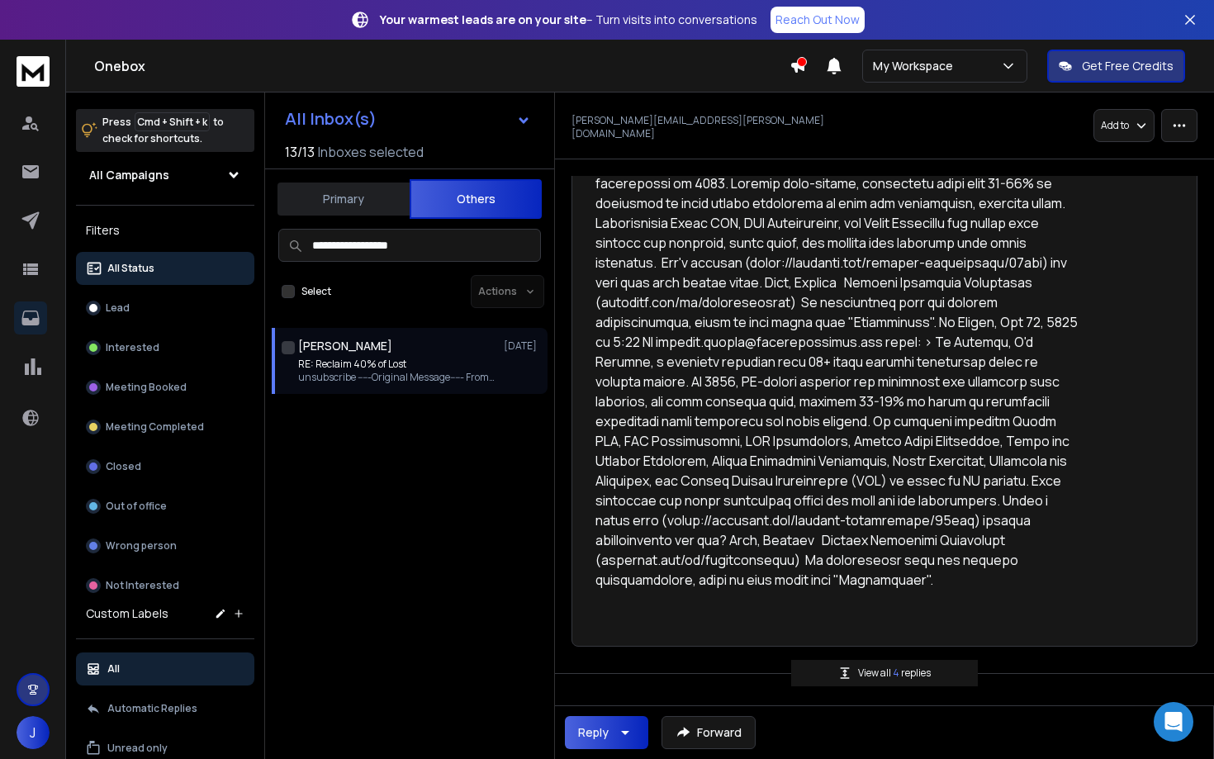
click at [897, 665] on span "4" at bounding box center [897, 672] width 8 height 14
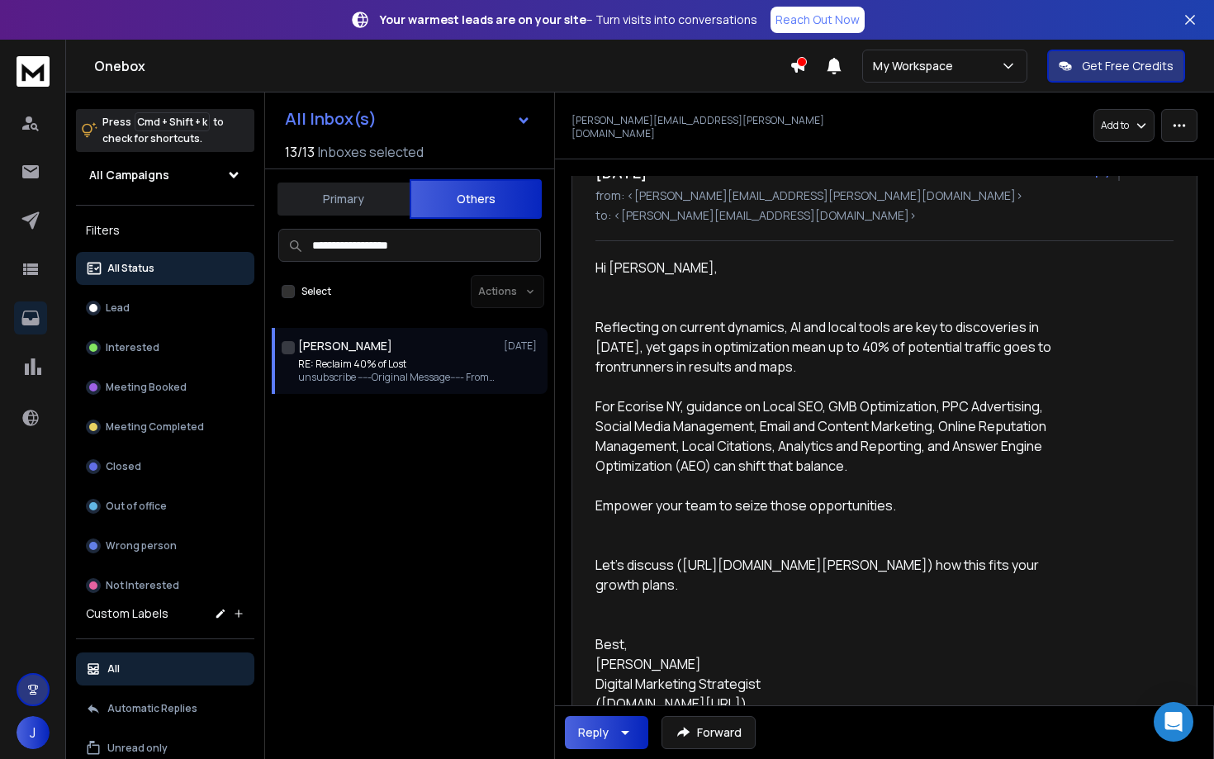
scroll to position [0, 0]
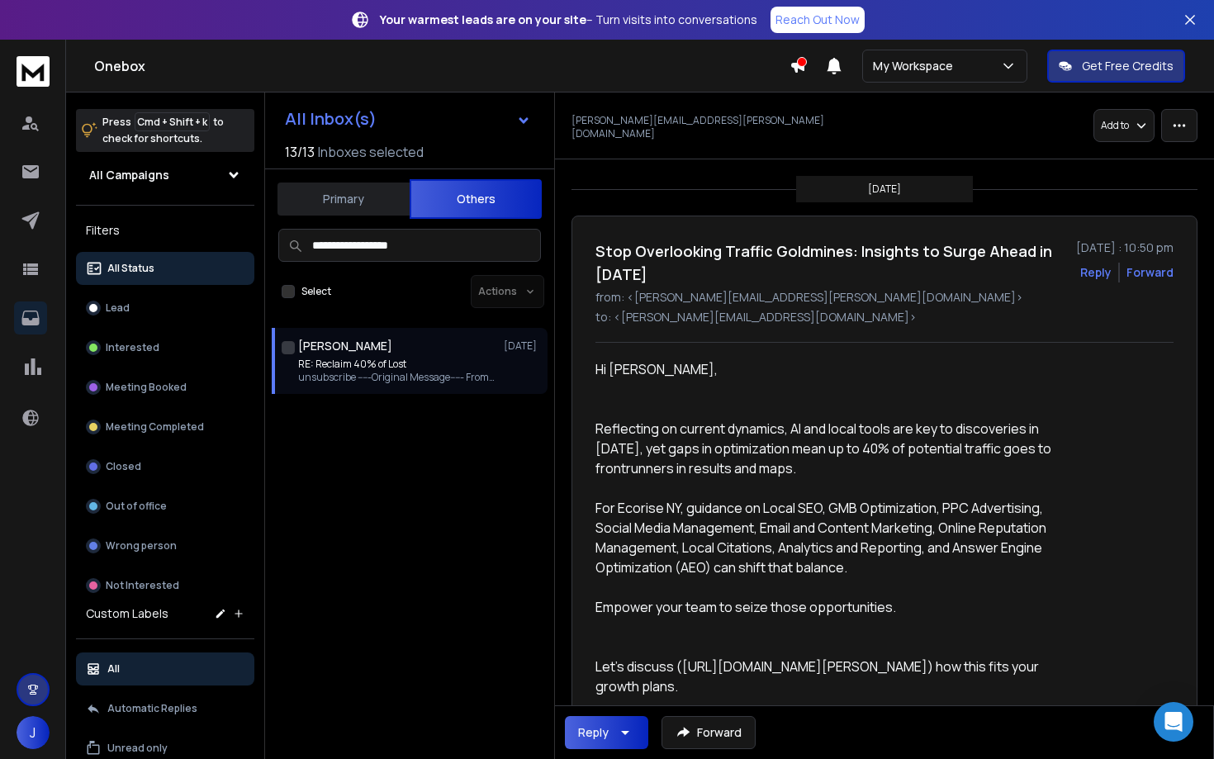
click at [1067, 174] on div "jessica.serrao@trytwigsandink.com Add to 2 days ago Stop Overlooking Traffic Go…" at bounding box center [884, 471] width 659 height 759
click at [1177, 124] on icon "button" at bounding box center [1179, 125] width 15 height 15
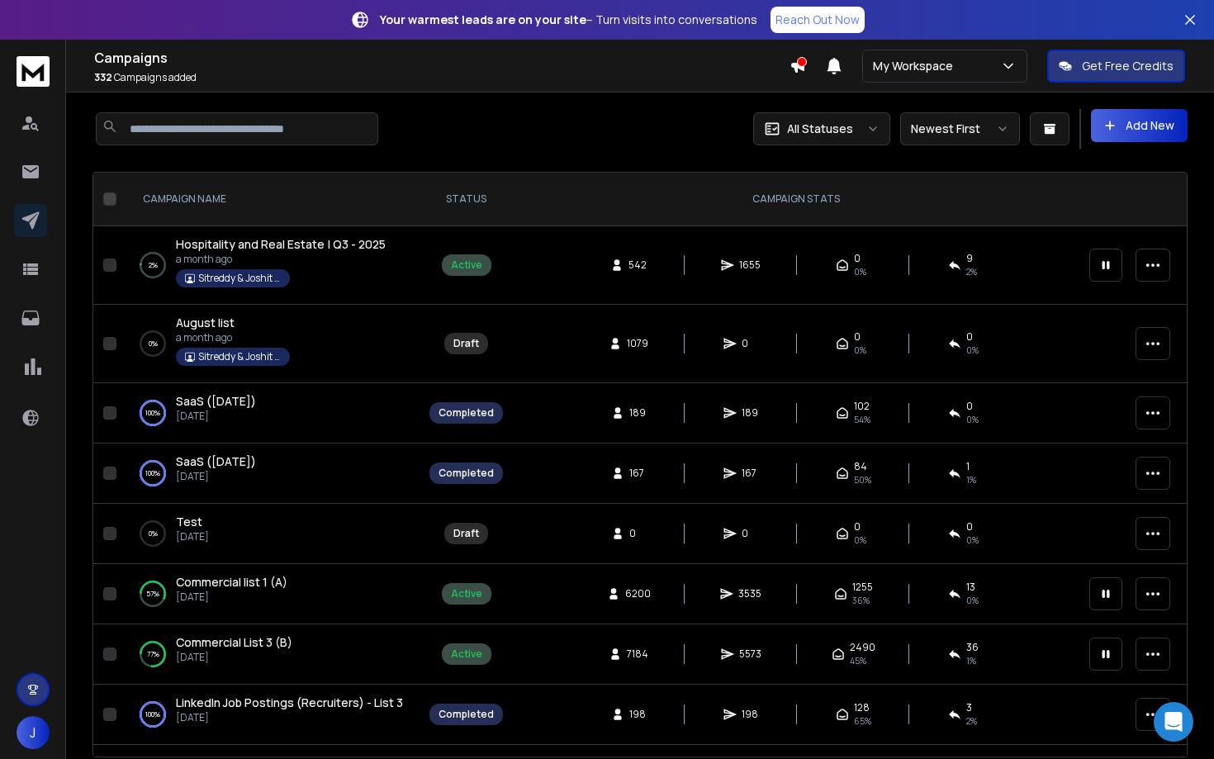
click at [236, 130] on input at bounding box center [237, 128] width 282 height 33
paste input "**********"
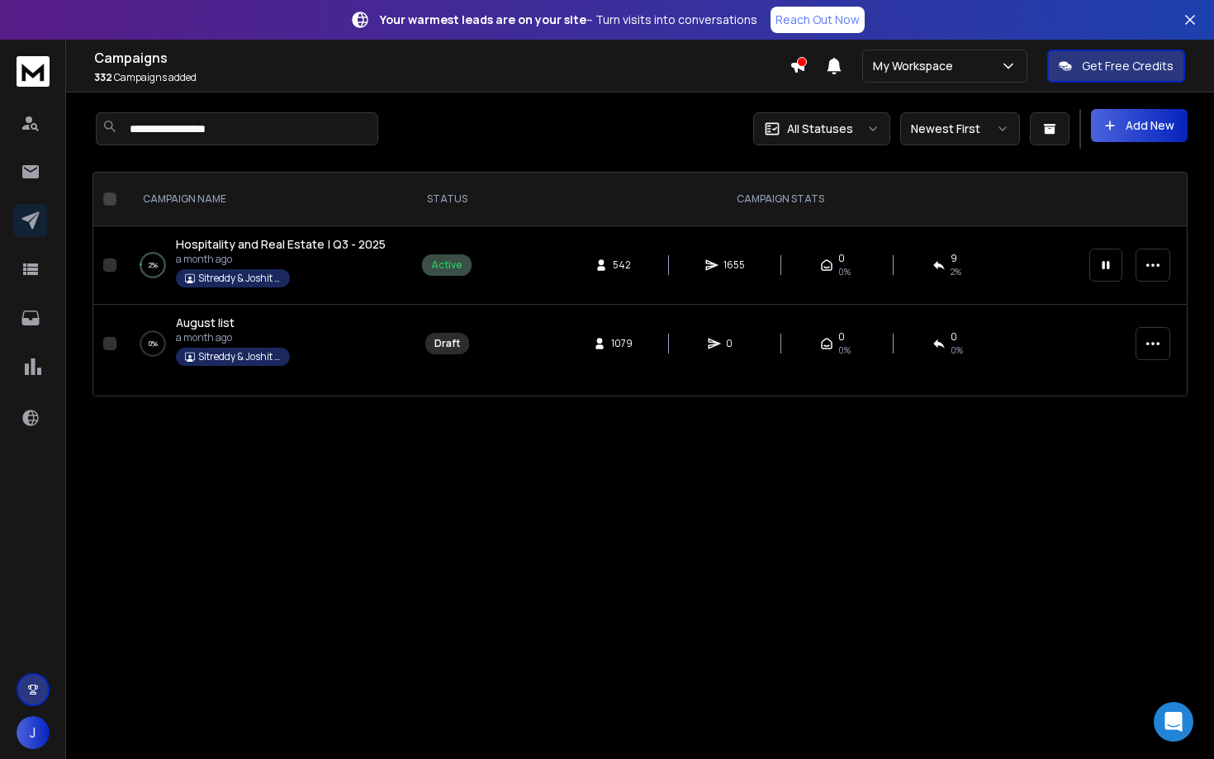
type input "**********"
click at [315, 249] on span "Hospitality and Real Estate | Q3 - 2025" at bounding box center [281, 244] width 210 height 16
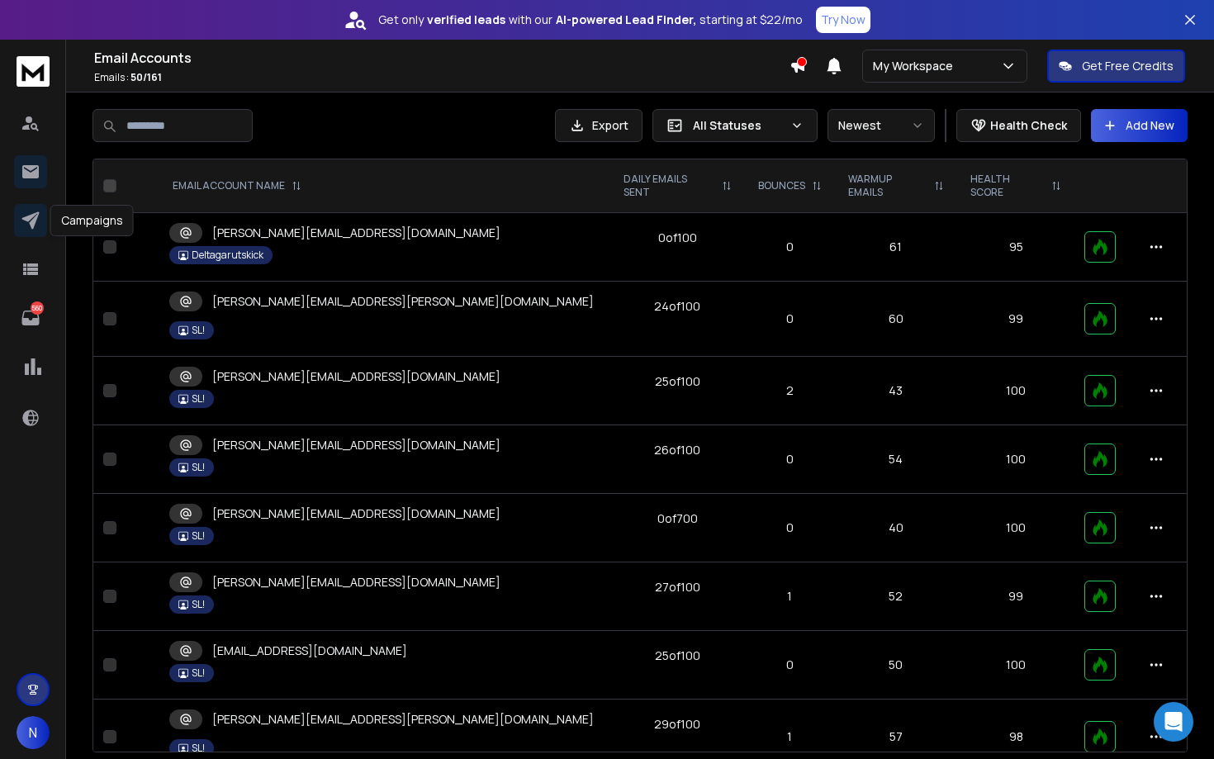
click at [37, 220] on icon at bounding box center [31, 221] width 20 height 20
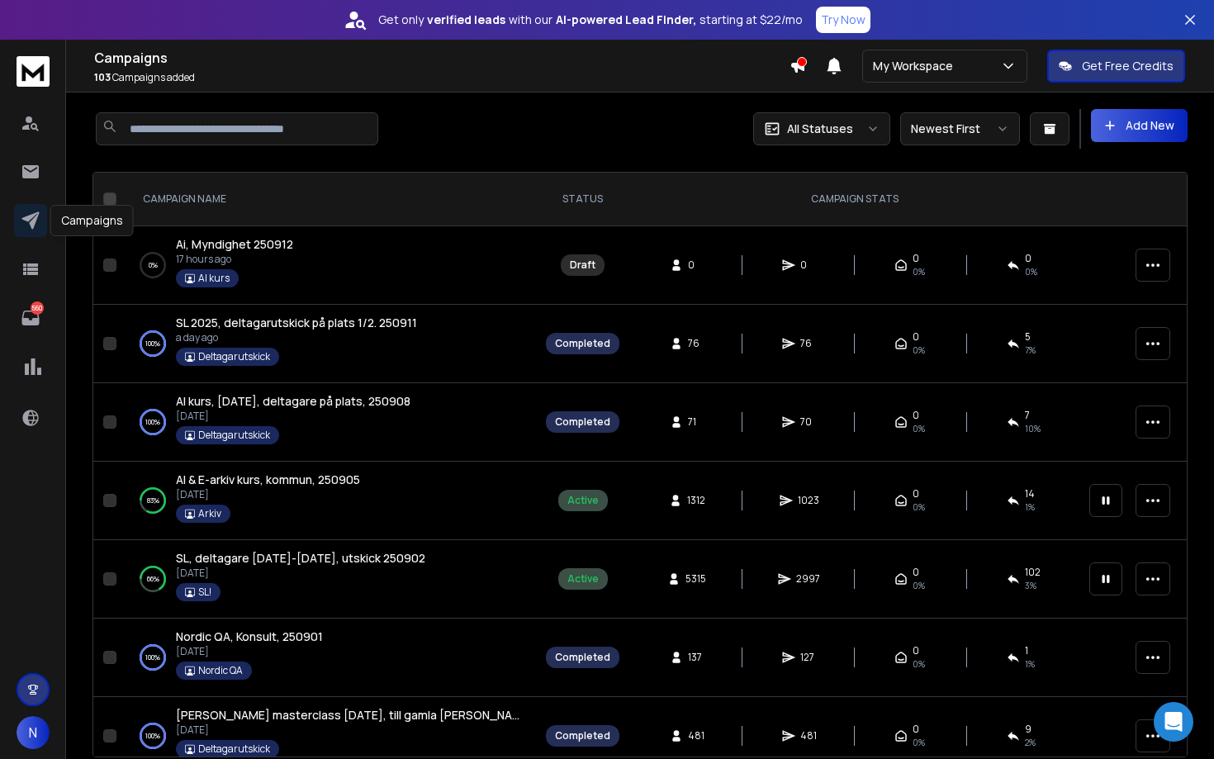
click at [419, 178] on th "CAMPAIGN NAME" at bounding box center [329, 200] width 413 height 54
click at [234, 128] on input at bounding box center [237, 128] width 282 height 33
paste input "**********"
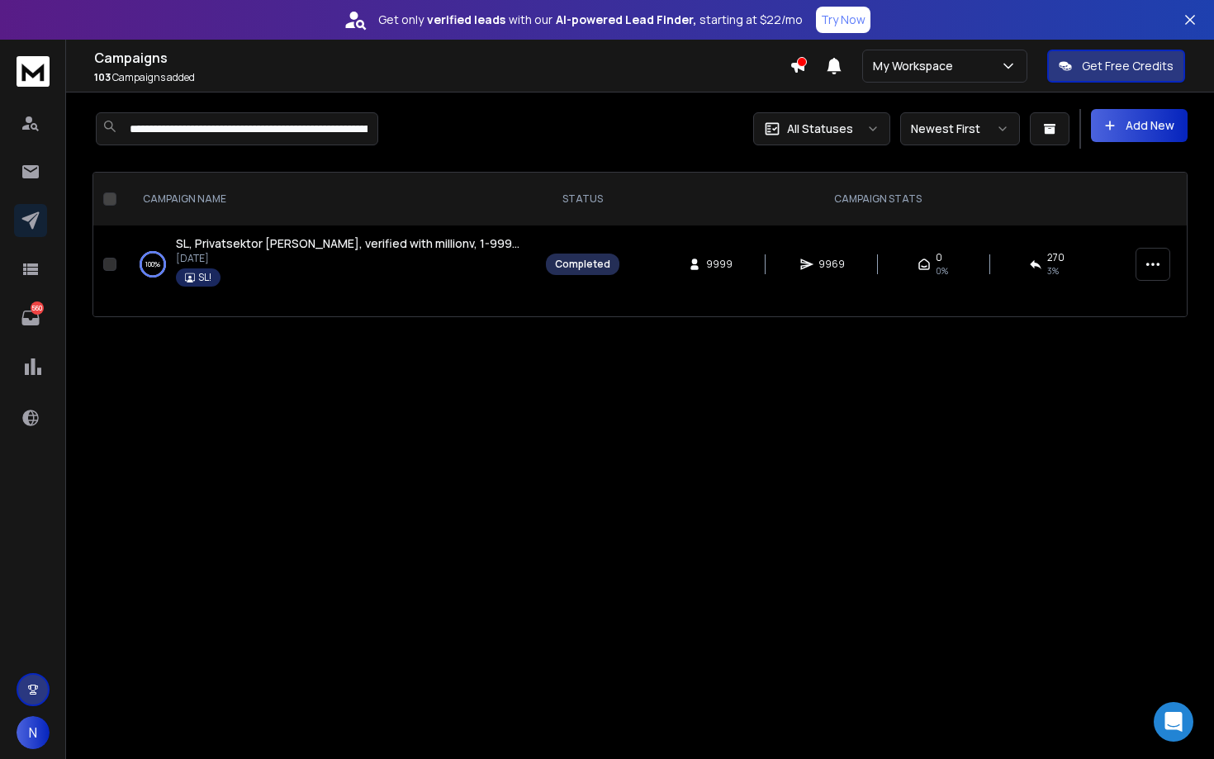
type input "**********"
click at [378, 249] on span "SL, Privatsektor [PERSON_NAME], verified with millionv, 1-9999, 250619" at bounding box center [371, 243] width 390 height 16
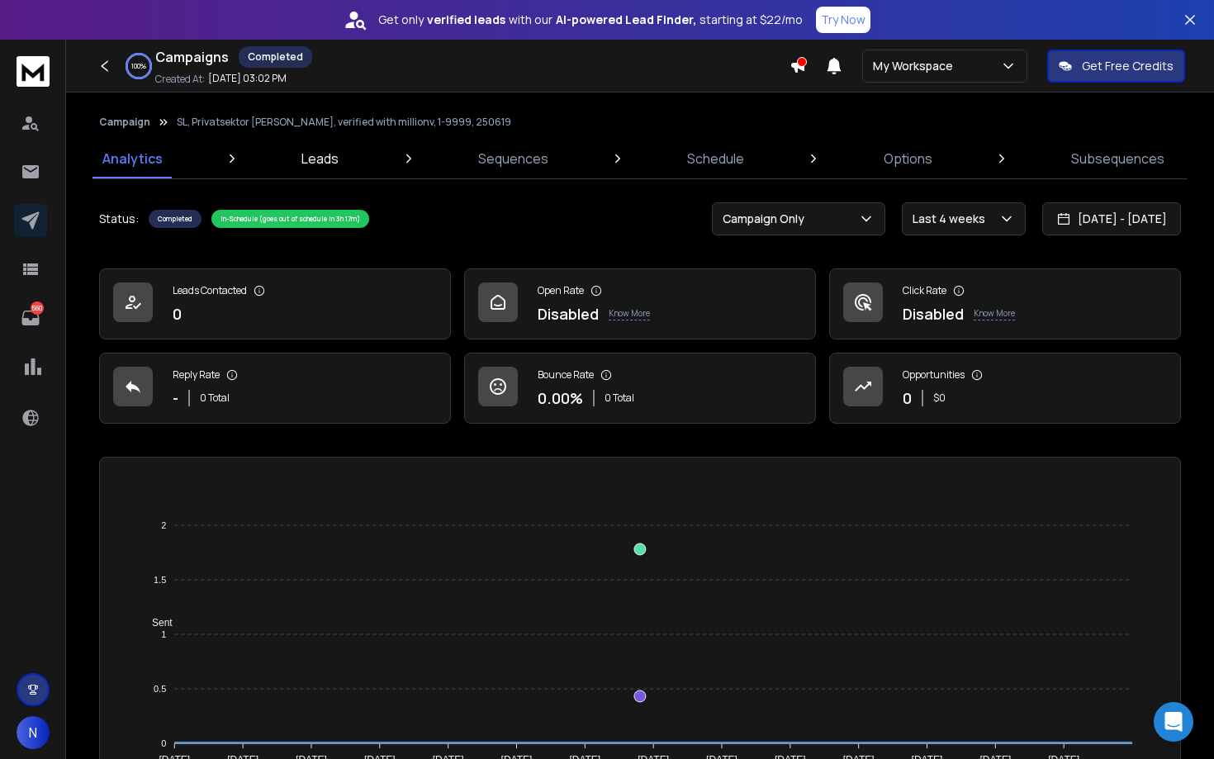
click at [324, 149] on p "Leads" at bounding box center [319, 159] width 37 height 20
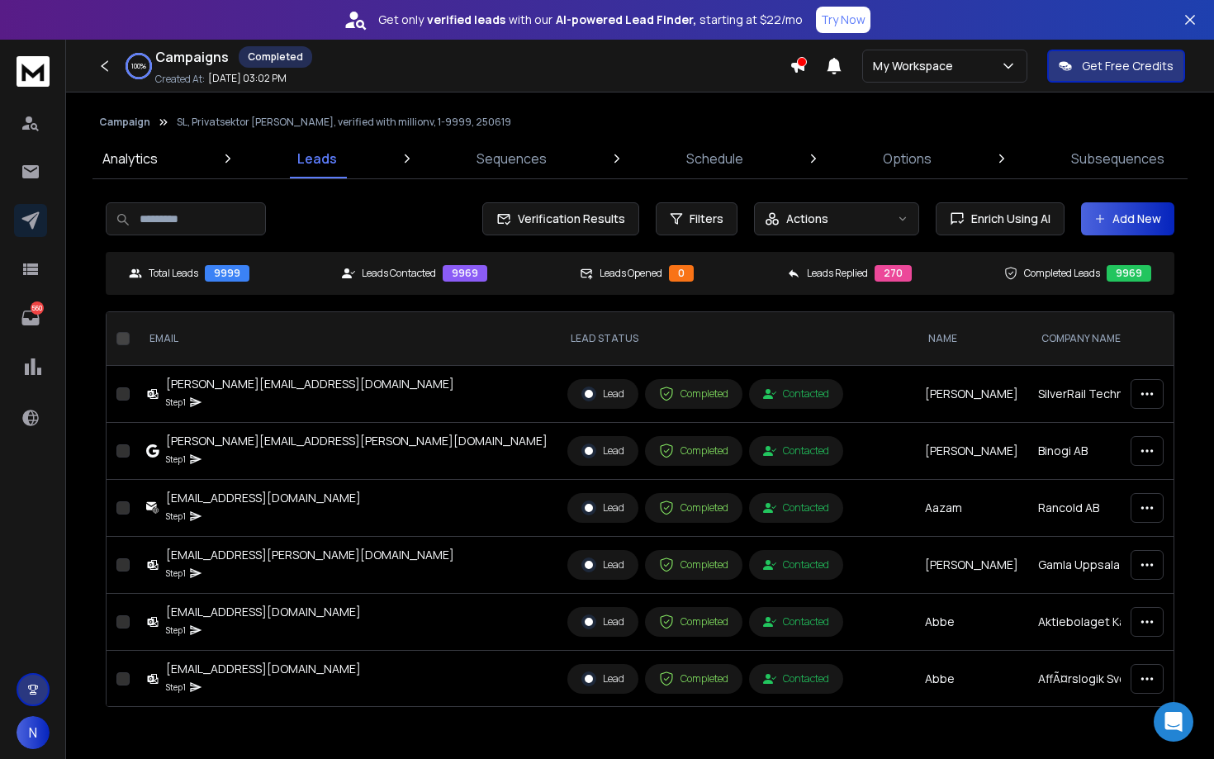
click at [139, 165] on p "Analytics" at bounding box center [129, 159] width 55 height 20
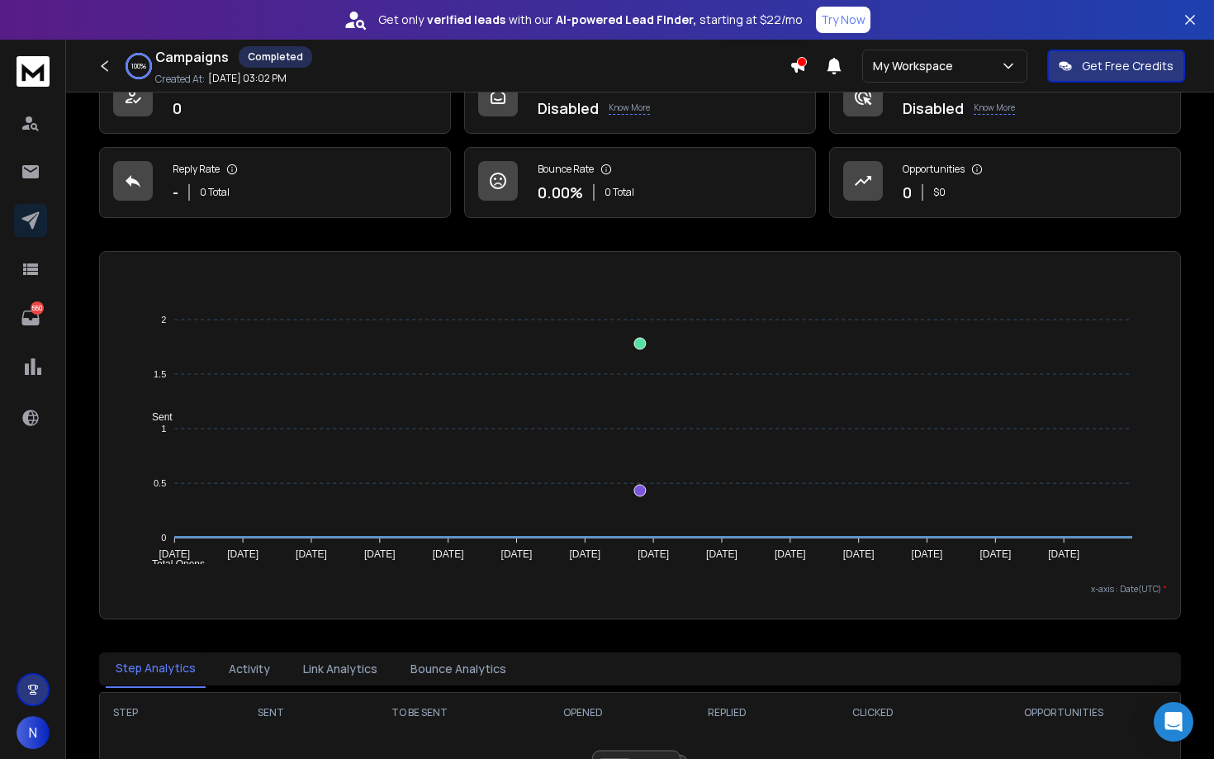
scroll to position [350, 0]
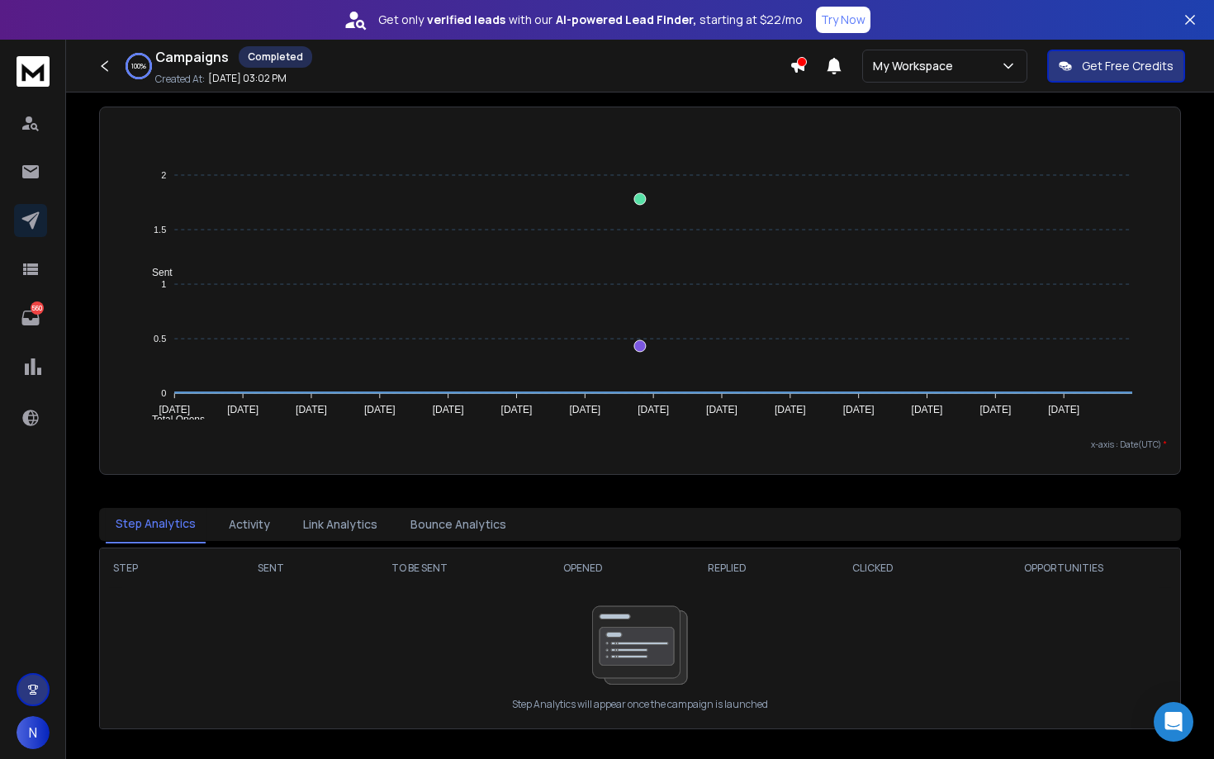
click at [446, 527] on button "Bounce Analytics" at bounding box center [458, 524] width 116 height 36
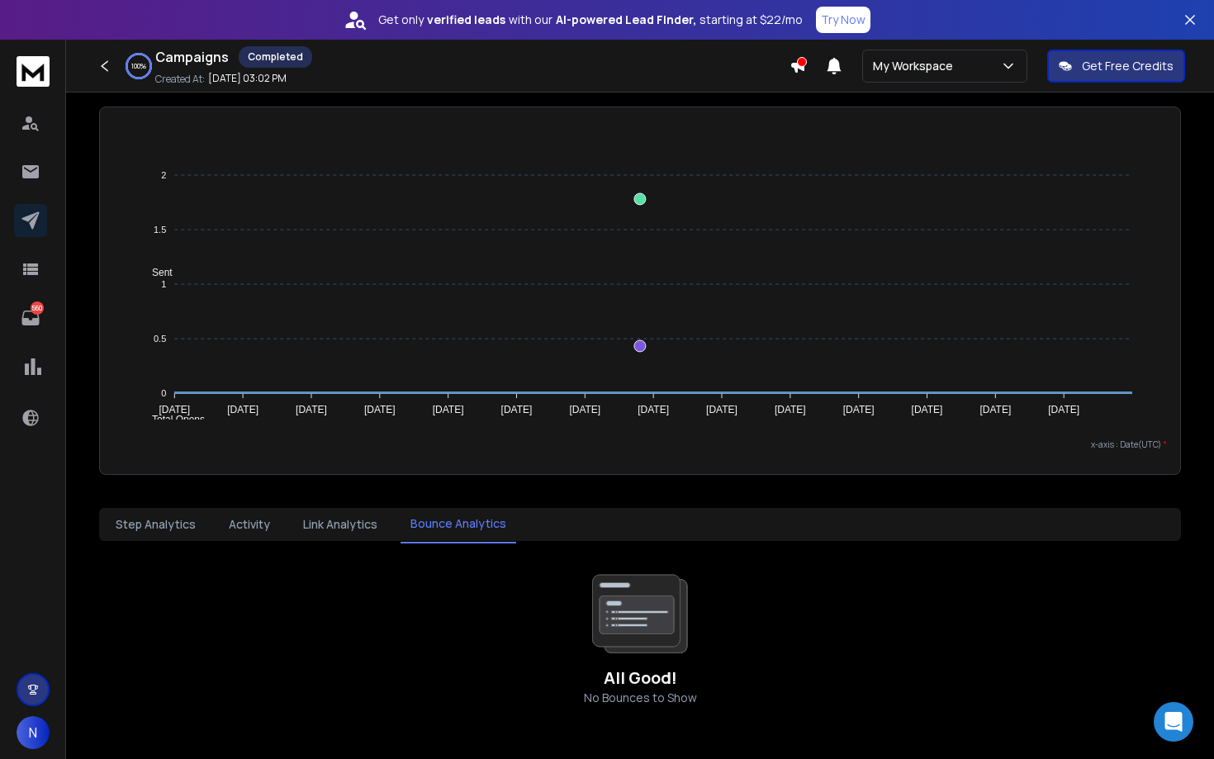
click at [127, 532] on button "Step Analytics" at bounding box center [156, 524] width 100 height 36
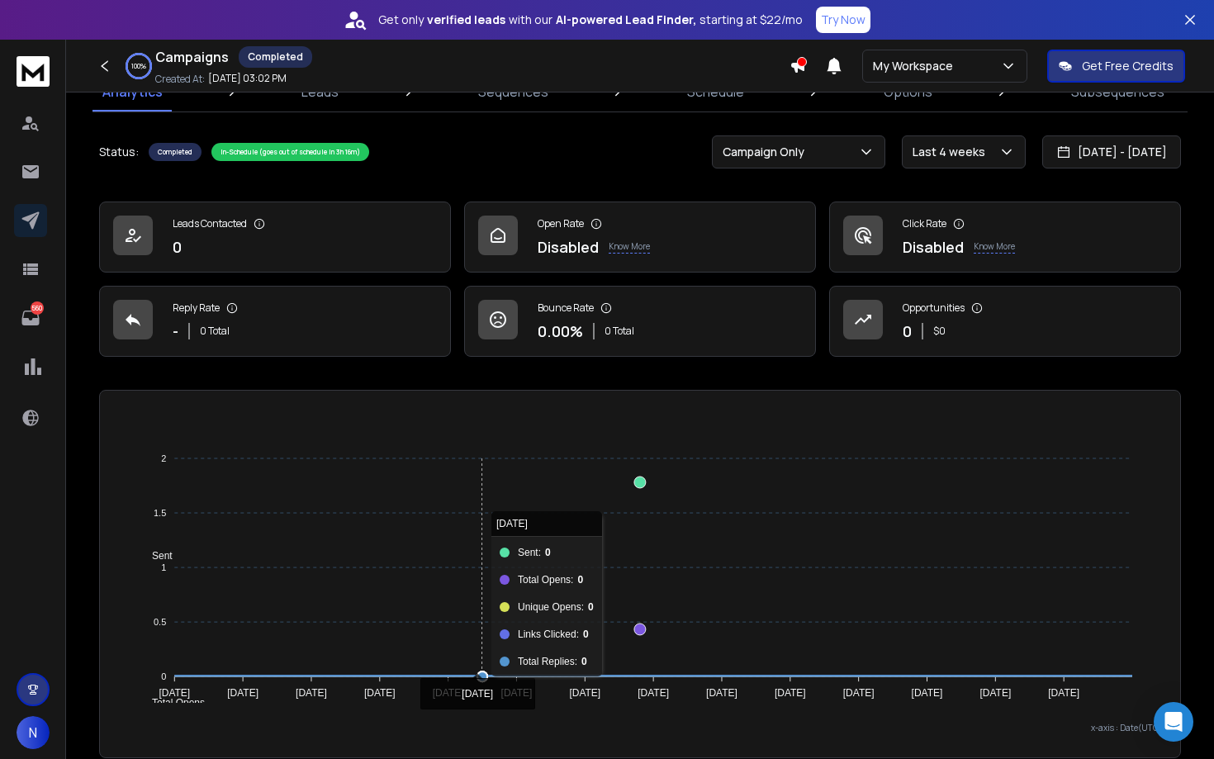
scroll to position [0, 0]
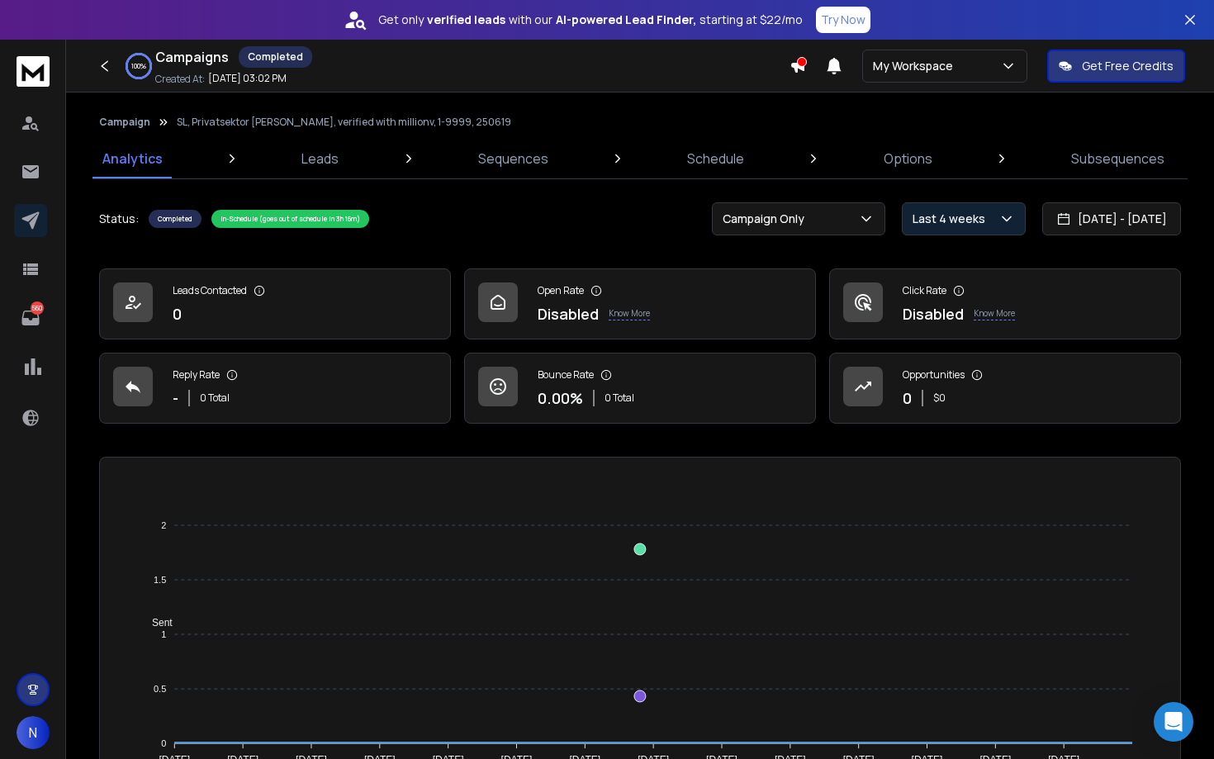
click at [940, 230] on button "Last 4 weeks" at bounding box center [964, 218] width 124 height 33
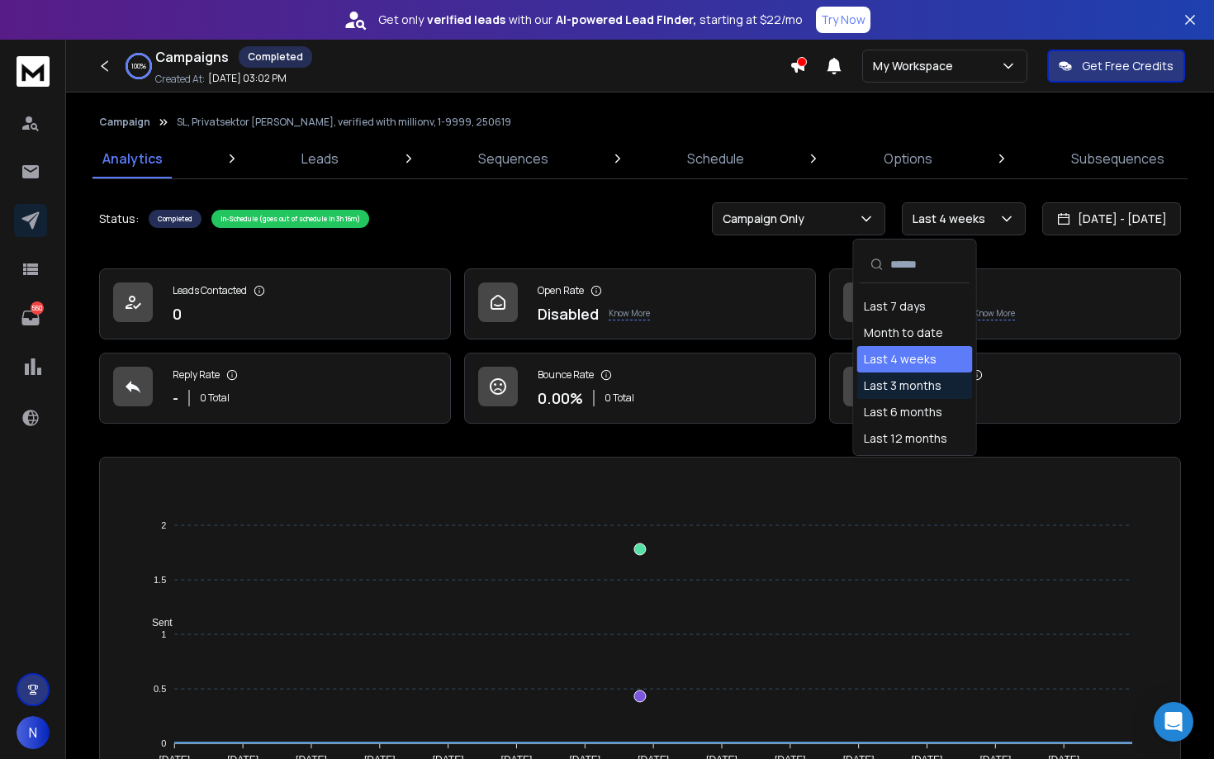
click at [907, 391] on div "Last 3 months" at bounding box center [903, 385] width 78 height 17
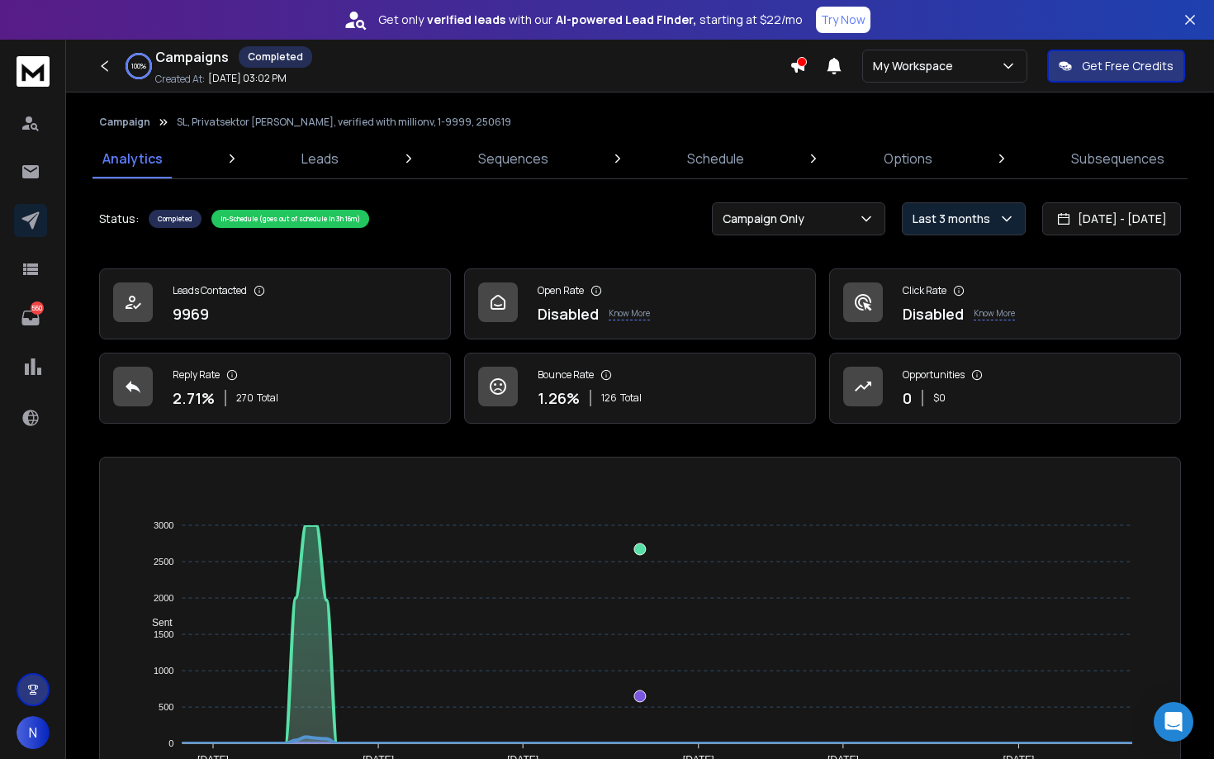
click at [912, 211] on p "Last 3 months" at bounding box center [954, 219] width 84 height 17
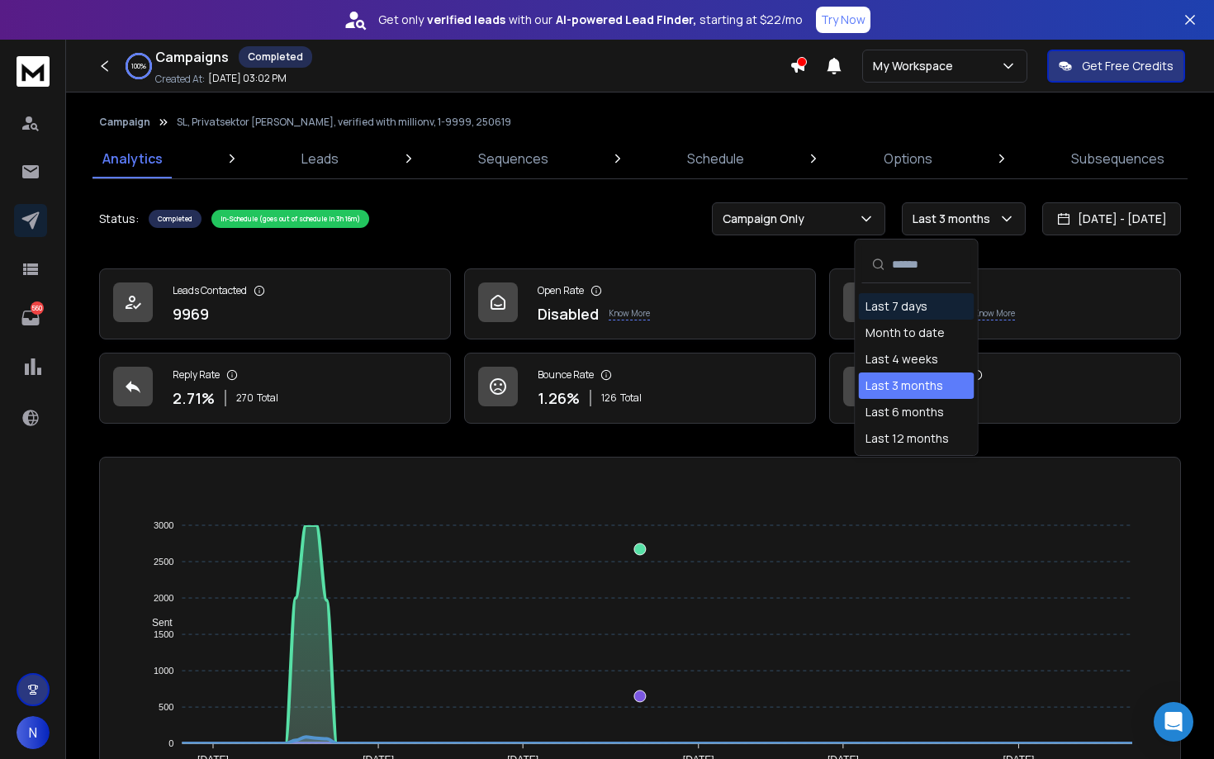
click at [616, 189] on div "Campaign SL, Privatsektor [PERSON_NAME], verified with millionv, 1-9999, 250619…" at bounding box center [639, 581] width 1095 height 945
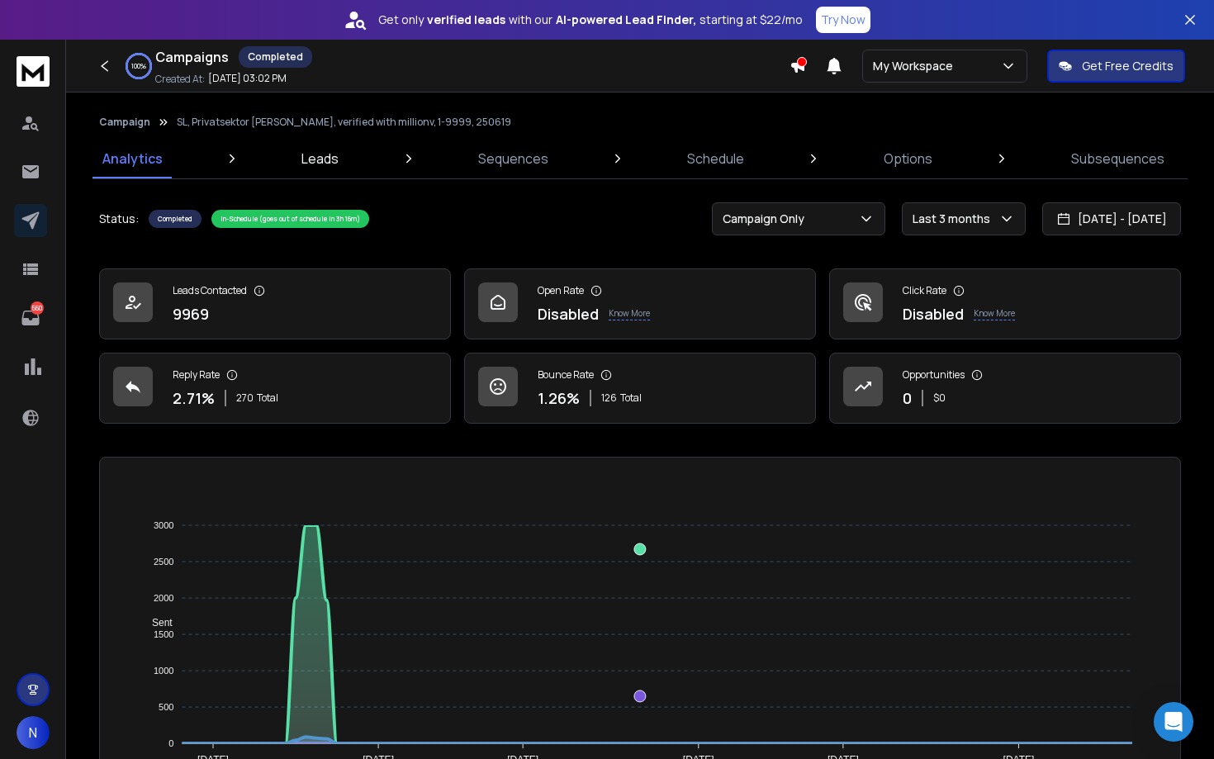
click at [307, 170] on link "Leads" at bounding box center [319, 159] width 57 height 40
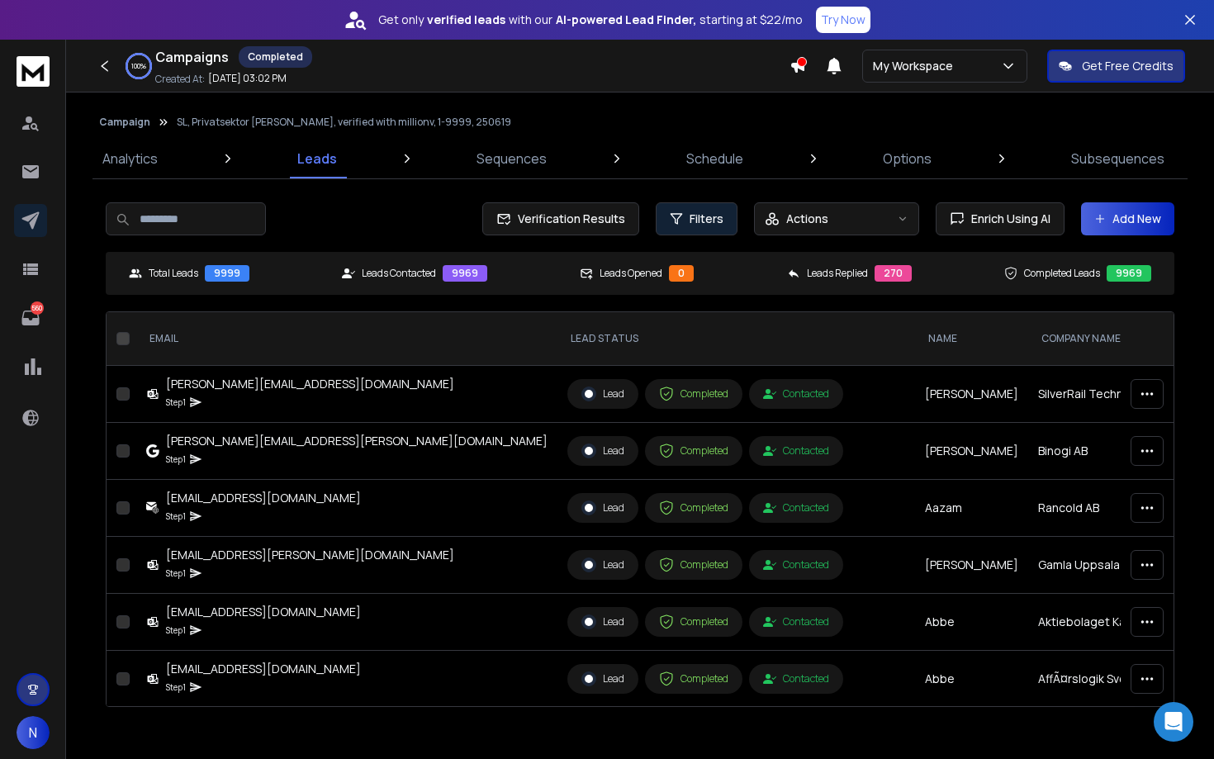
click at [707, 218] on span "Filters" at bounding box center [706, 219] width 34 height 17
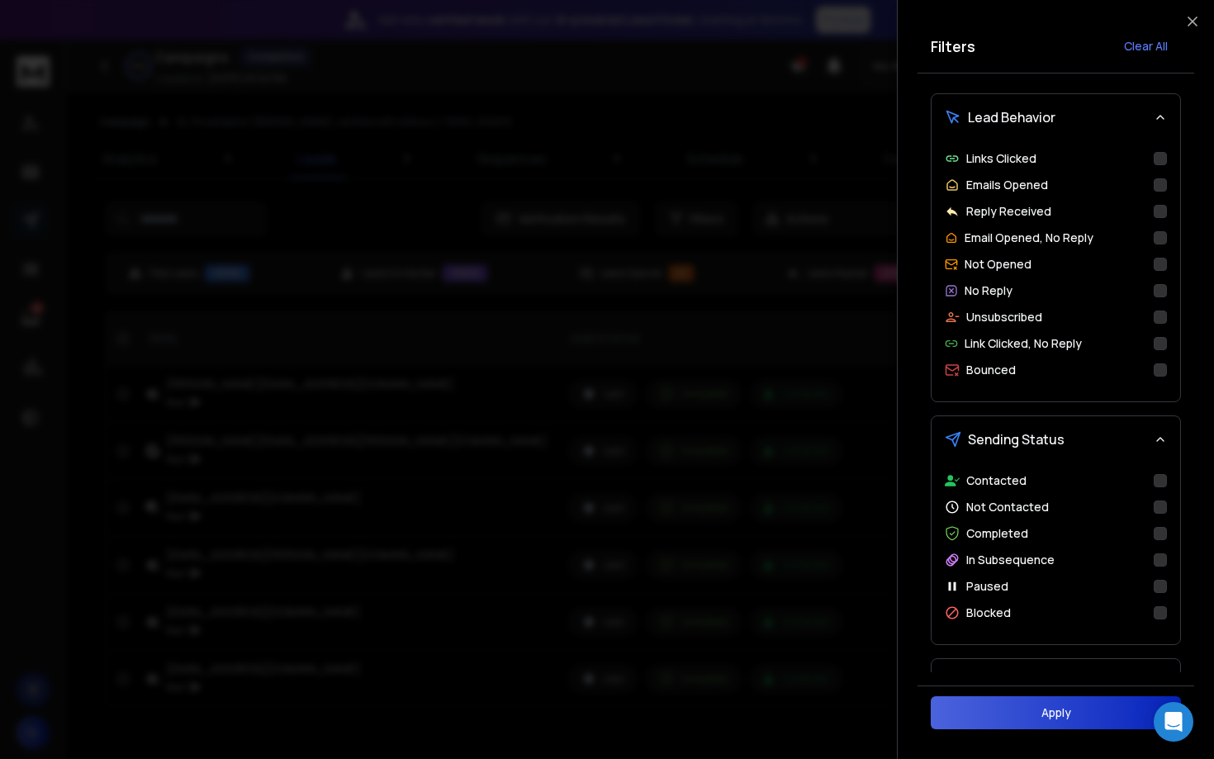
click at [987, 371] on p "Bounced" at bounding box center [991, 370] width 50 height 17
click at [1153, 371] on button "Bounced" at bounding box center [1159, 369] width 13 height 13
click at [1019, 709] on button "Apply" at bounding box center [1055, 712] width 250 height 33
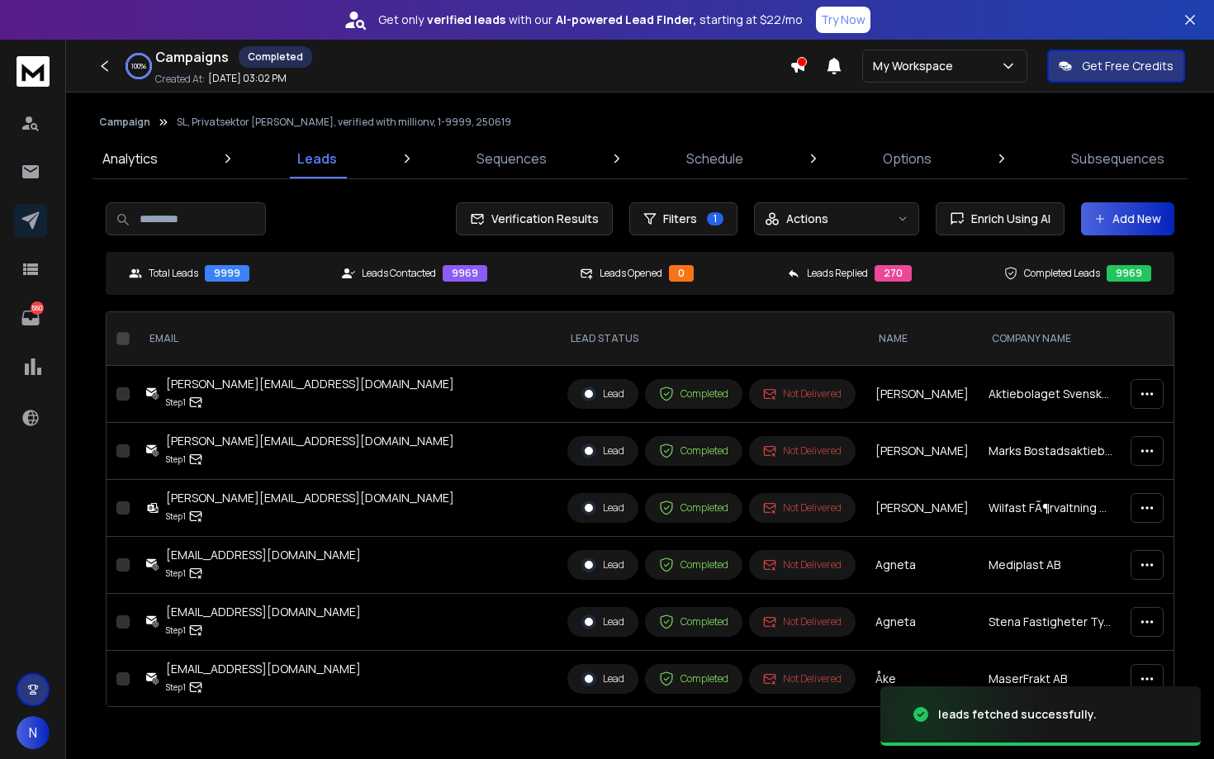
click at [148, 164] on p "Analytics" at bounding box center [129, 159] width 55 height 20
